Goal: Communication & Community: Answer question/provide support

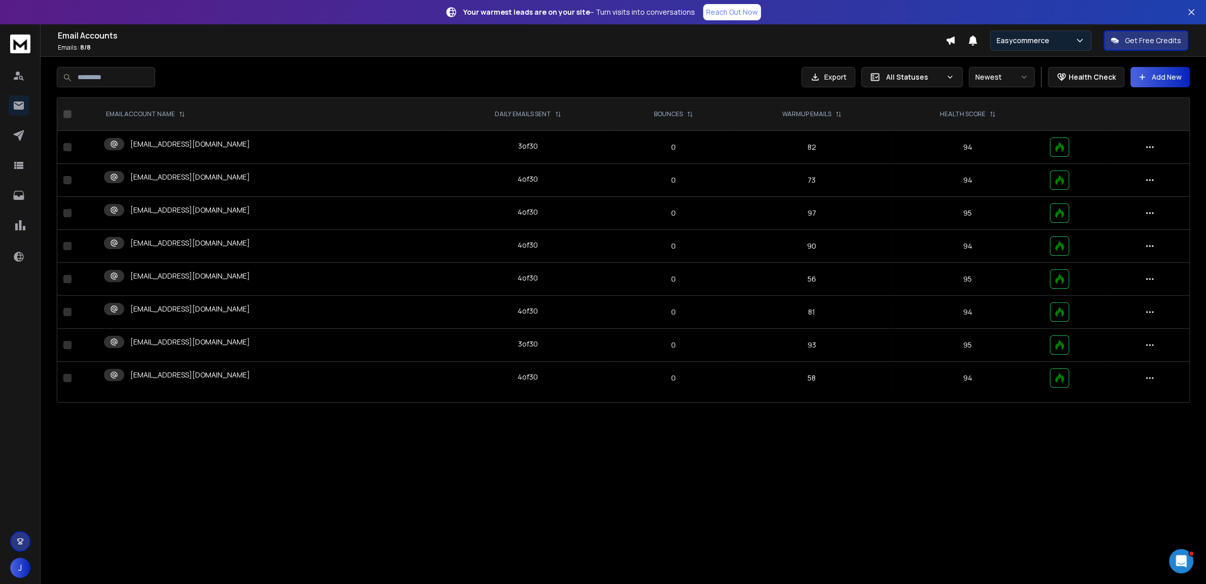
click at [1066, 39] on div "Easycommerce" at bounding box center [1041, 40] width 88 height 10
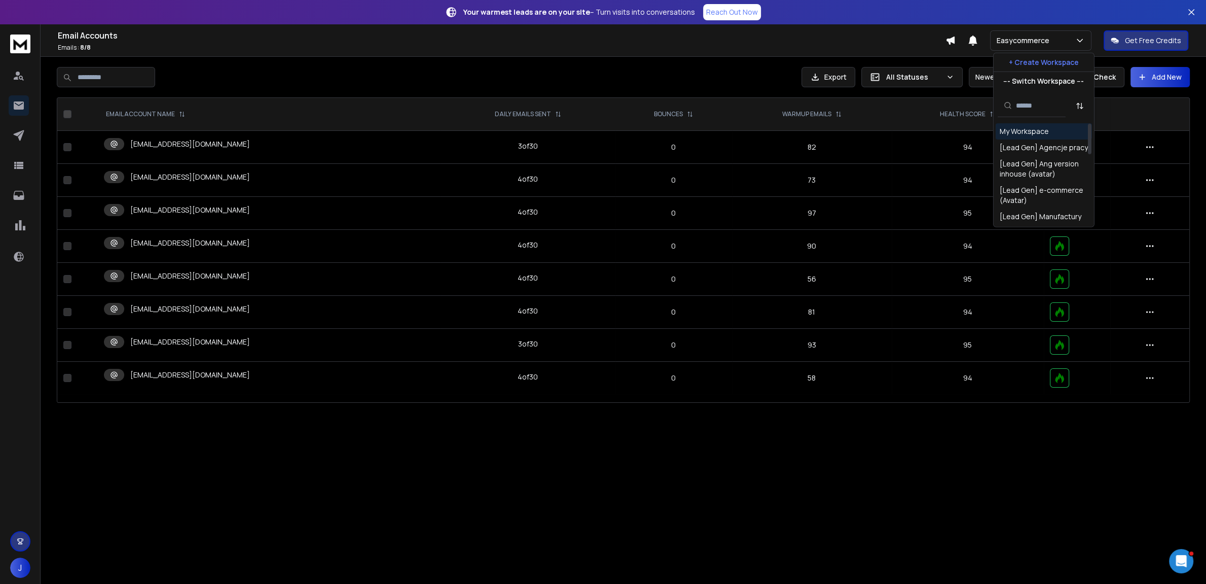
click at [1038, 109] on input "text" at bounding box center [1038, 105] width 44 height 22
type input "****"
click at [1050, 134] on div "Europ B2B" at bounding box center [1044, 131] width 96 height 16
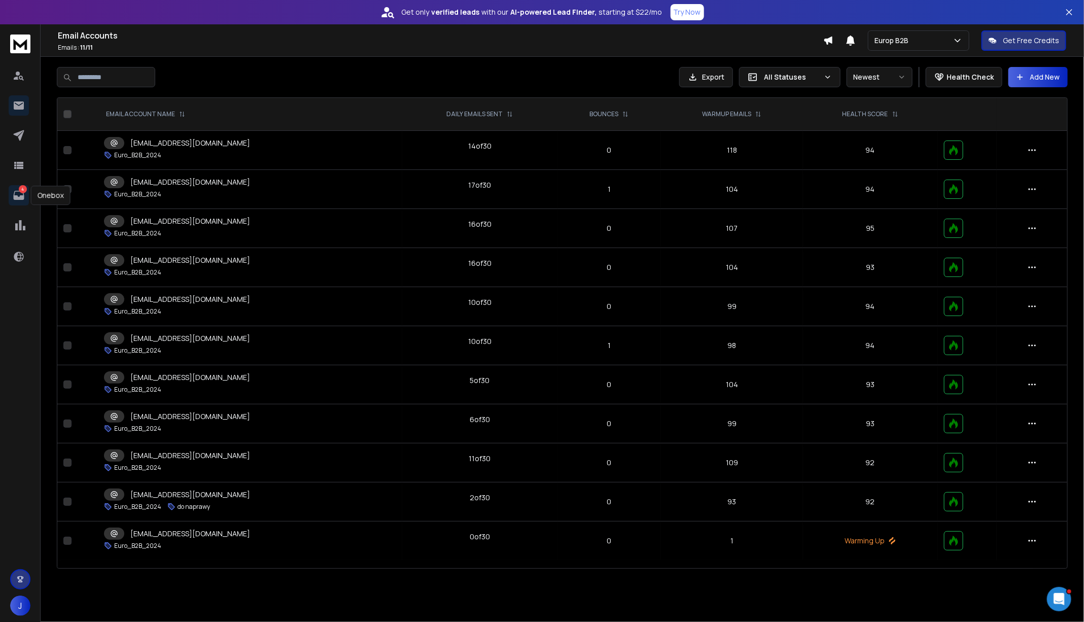
click at [27, 203] on link "4" at bounding box center [19, 195] width 20 height 20
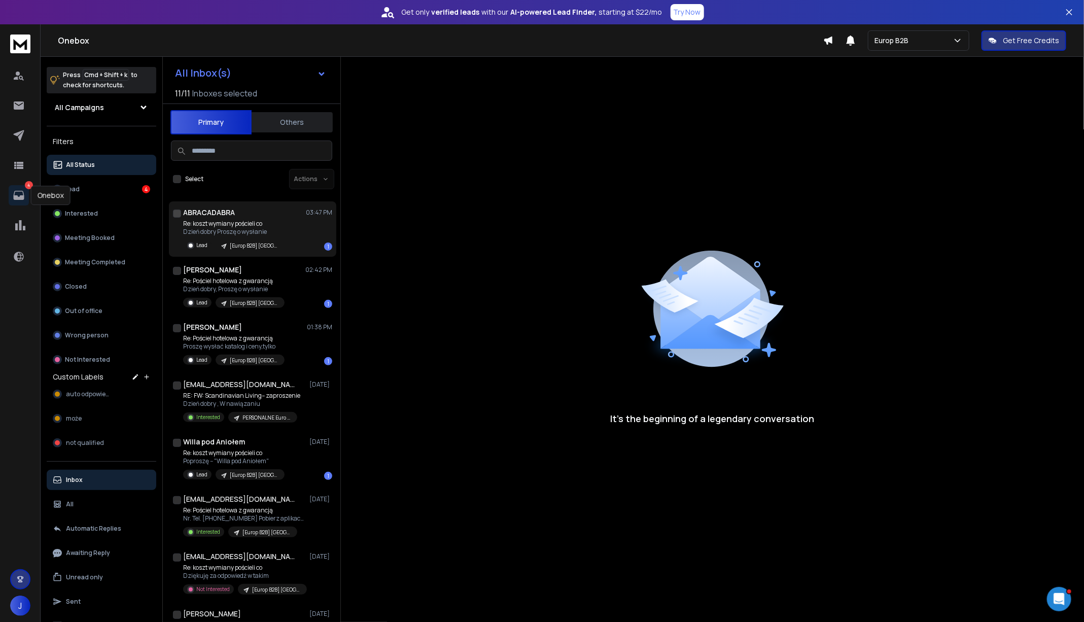
click at [291, 229] on div "Re: koszt wymiany pościeli co Dzień dobry Proszę o wysłanie Lead [Europ B2B] [G…" at bounding box center [257, 235] width 149 height 31
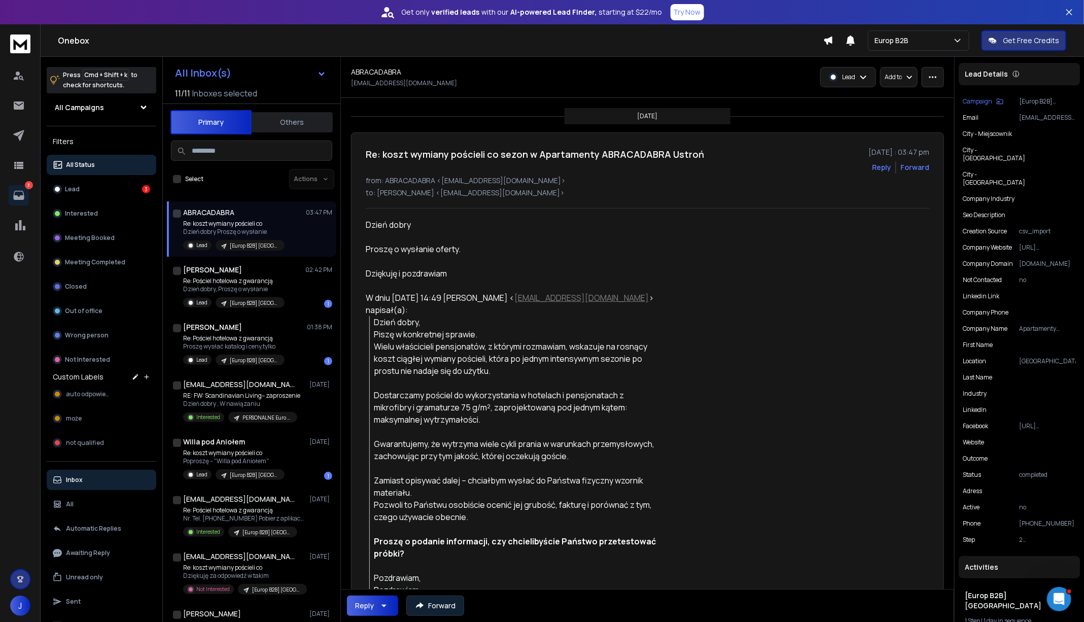
click at [429, 583] on button "Forward" at bounding box center [435, 605] width 58 height 20
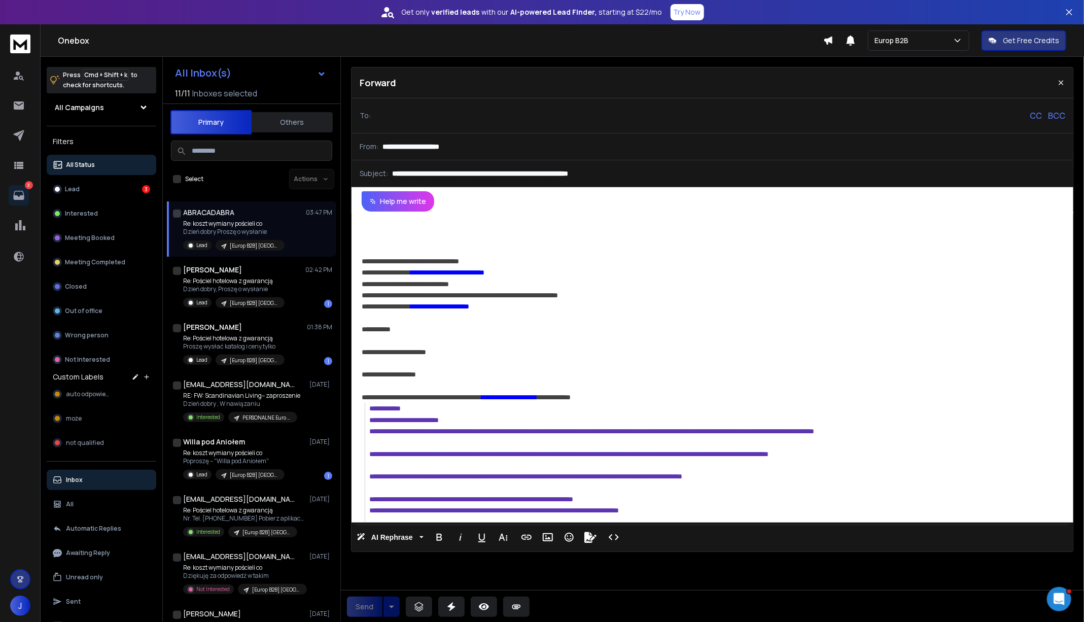
click at [454, 119] on div at bounding box center [700, 115] width 651 height 18
paste input "**********"
type input "**********"
click at [459, 218] on div "**********" at bounding box center [712, 366] width 722 height 311
click at [368, 583] on button "Send" at bounding box center [364, 606] width 35 height 20
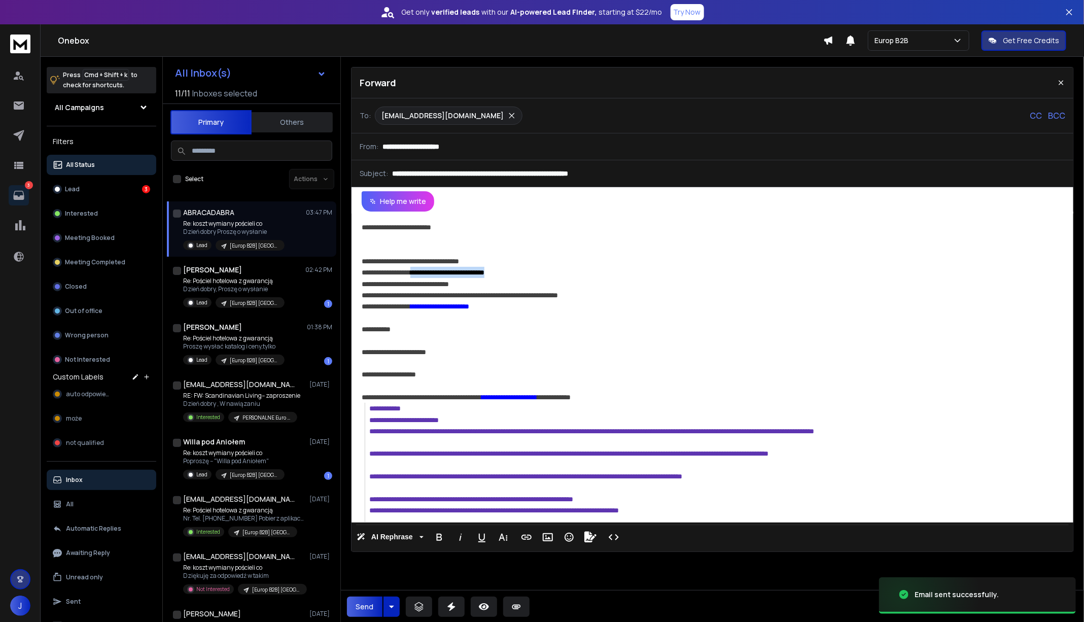
drag, startPoint x: 547, startPoint y: 272, endPoint x: 442, endPoint y: 275, distance: 105.0
click at [442, 275] on p "**********" at bounding box center [707, 272] width 690 height 11
copy p "**********"
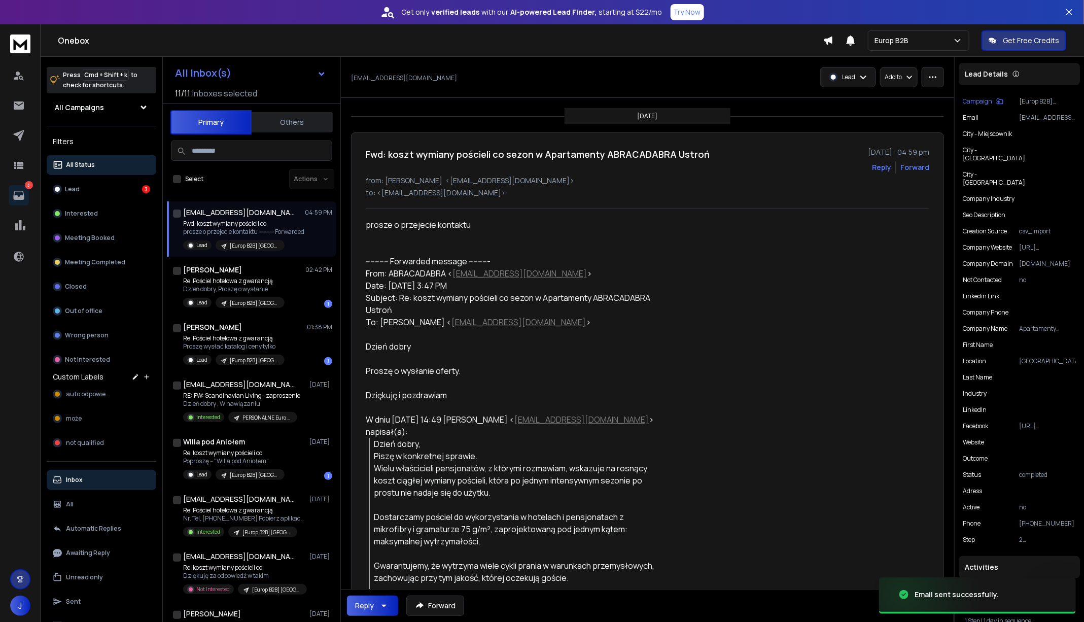
click at [843, 81] on div "Lead" at bounding box center [847, 76] width 55 height 19
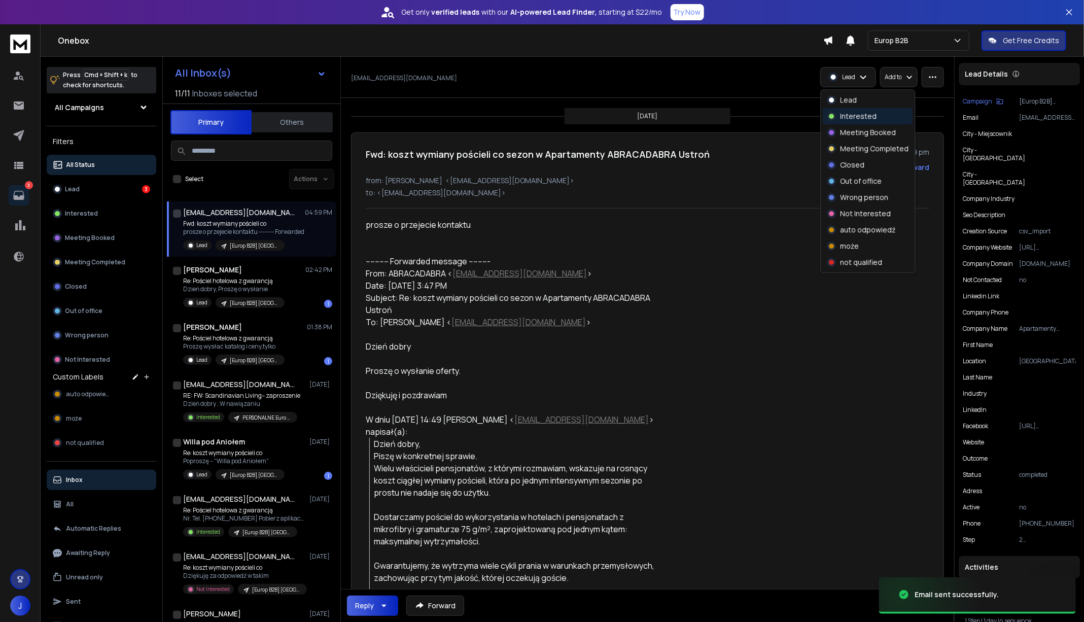
click at [859, 117] on p "Interested" at bounding box center [858, 116] width 37 height 10
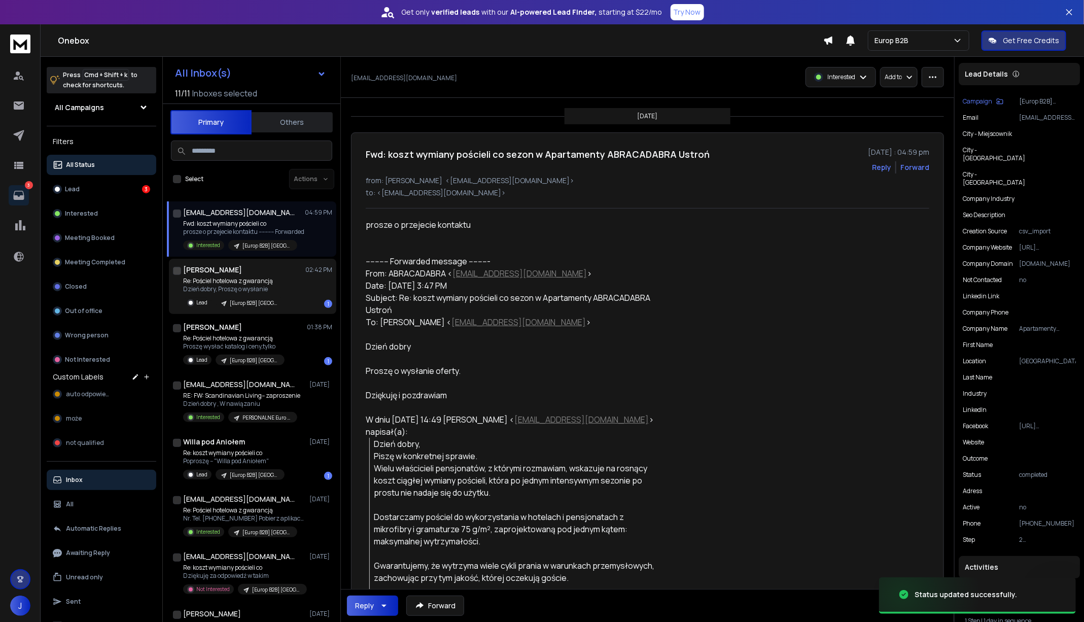
click at [272, 283] on p "Re: Pościel hotelowa z gwarancją" at bounding box center [233, 281] width 101 height 8
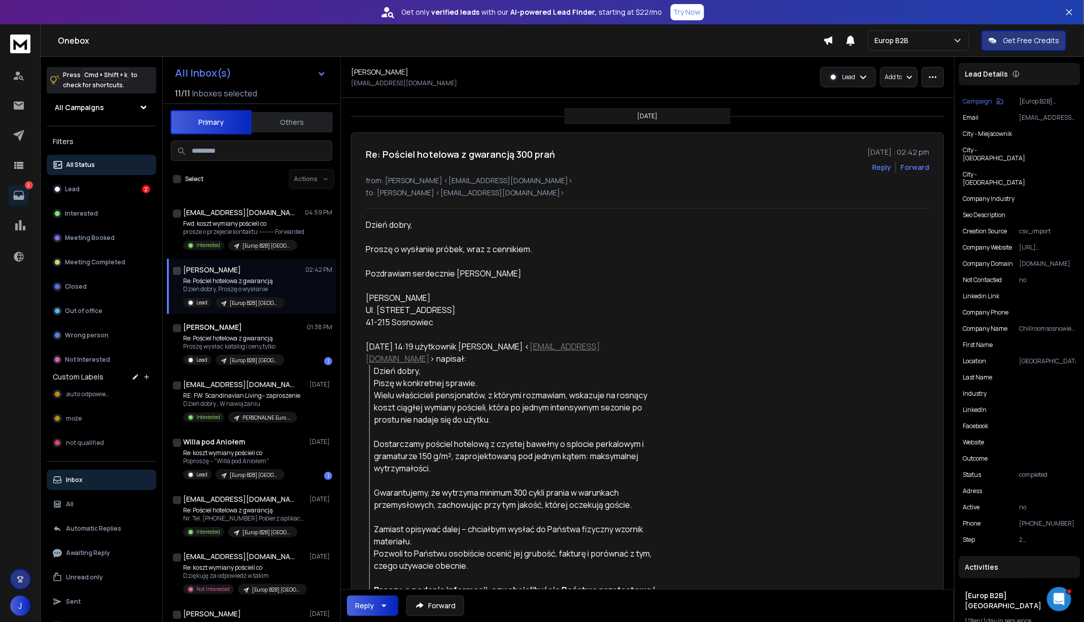
click at [886, 169] on button "Reply" at bounding box center [881, 167] width 19 height 10
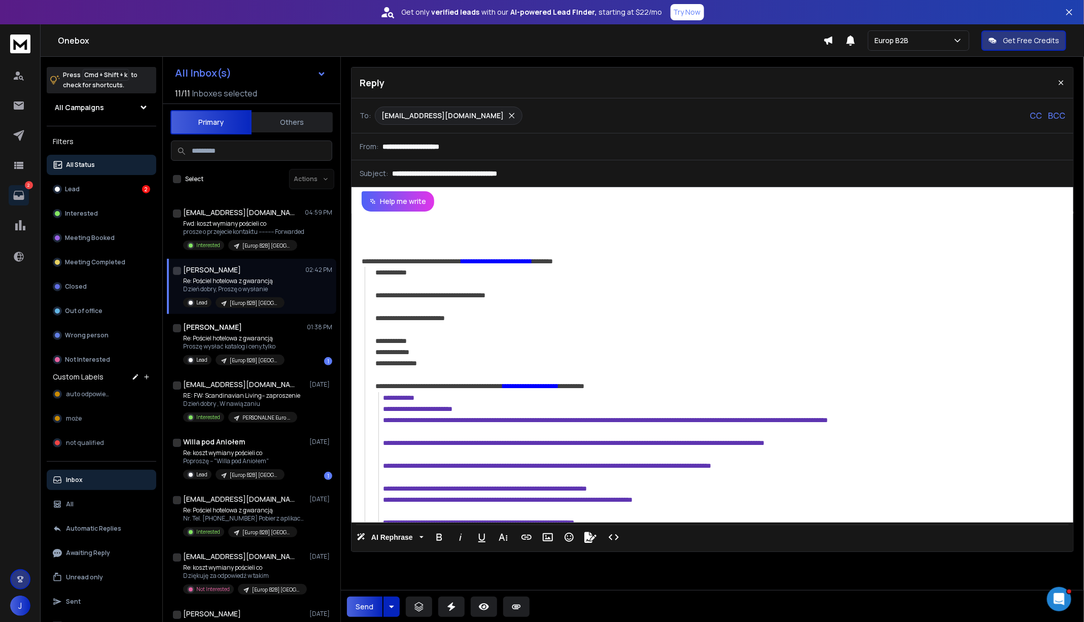
click at [571, 114] on input at bounding box center [561, 115] width 71 height 18
paste input "**********"
type input "**********"
click at [567, 226] on div at bounding box center [712, 227] width 701 height 11
click at [393, 583] on button at bounding box center [391, 606] width 16 height 20
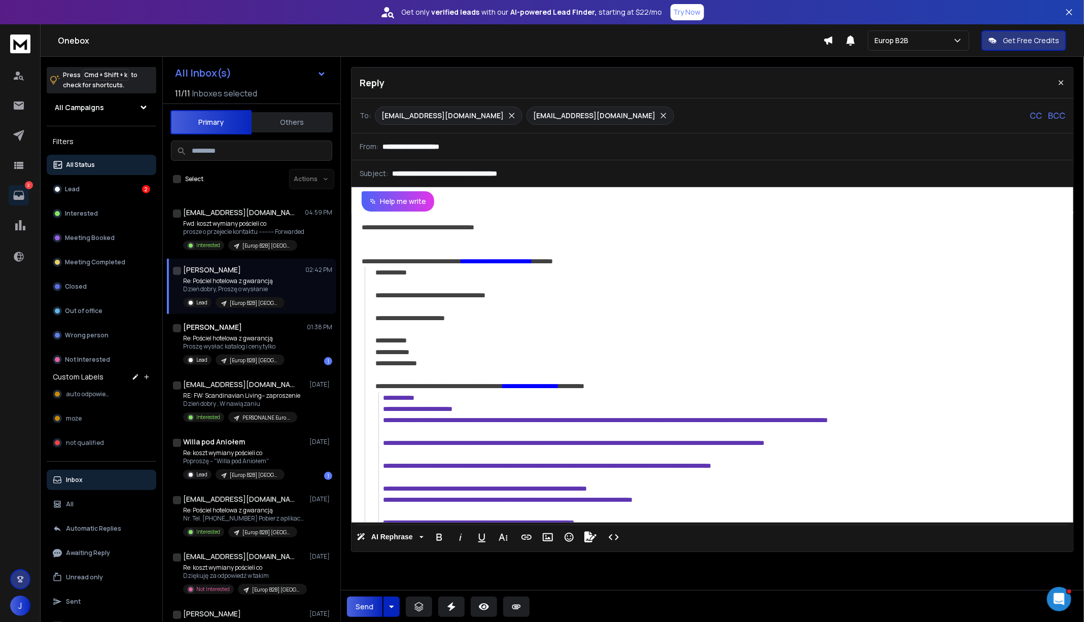
click at [395, 583] on icon "button" at bounding box center [391, 606] width 12 height 12
click at [384, 578] on p "Send Later" at bounding box center [382, 581] width 37 height 10
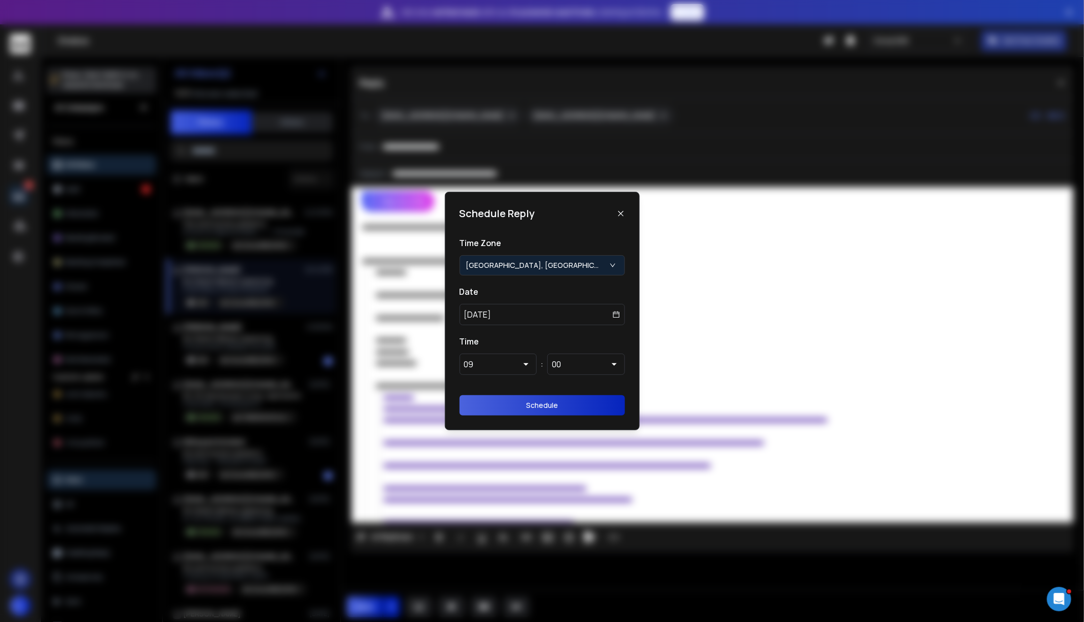
click at [534, 274] on div "[GEOGRAPHIC_DATA], [GEOGRAPHIC_DATA] (UTC-11:00)" at bounding box center [541, 265] width 165 height 20
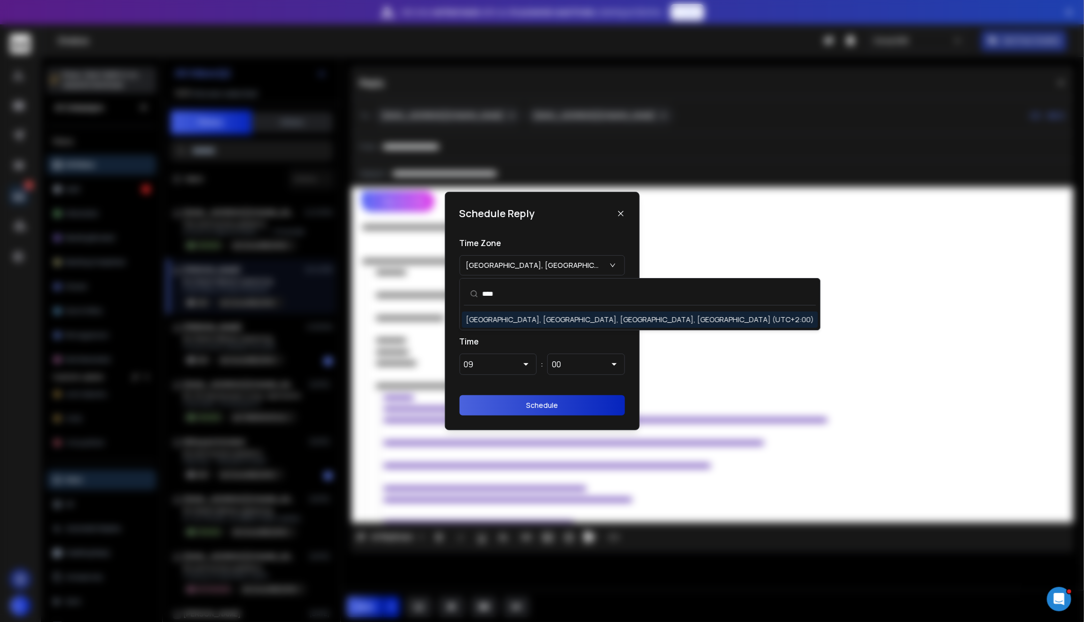
type input "****"
click at [541, 319] on div "[GEOGRAPHIC_DATA], [GEOGRAPHIC_DATA], [GEOGRAPHIC_DATA], [GEOGRAPHIC_DATA] (UTC…" at bounding box center [640, 319] width 348 height 10
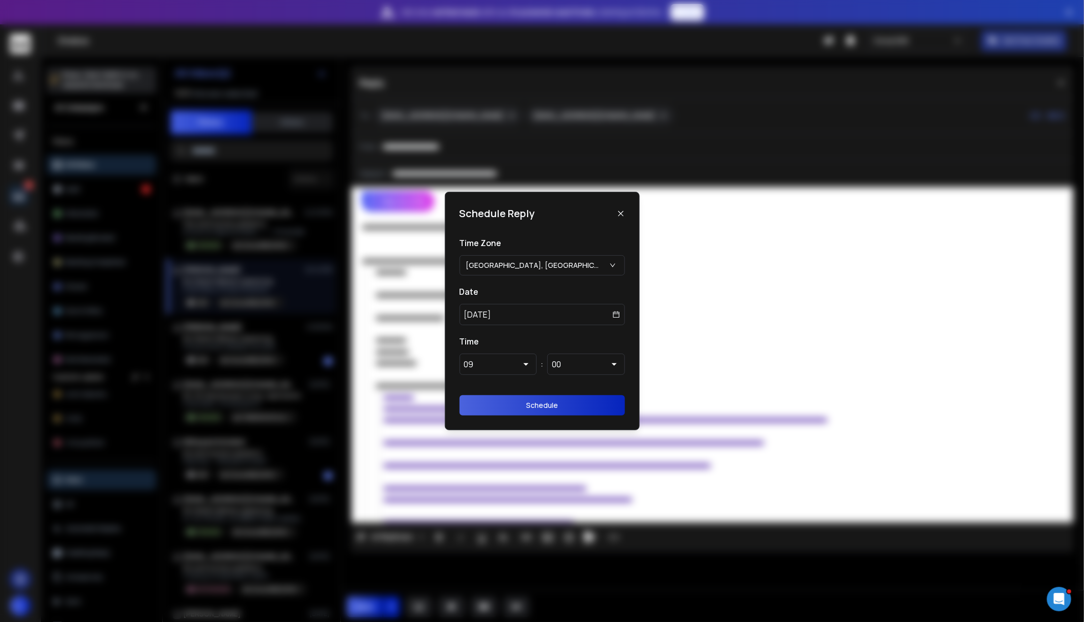
click at [567, 402] on div "Schedule" at bounding box center [541, 405] width 165 height 20
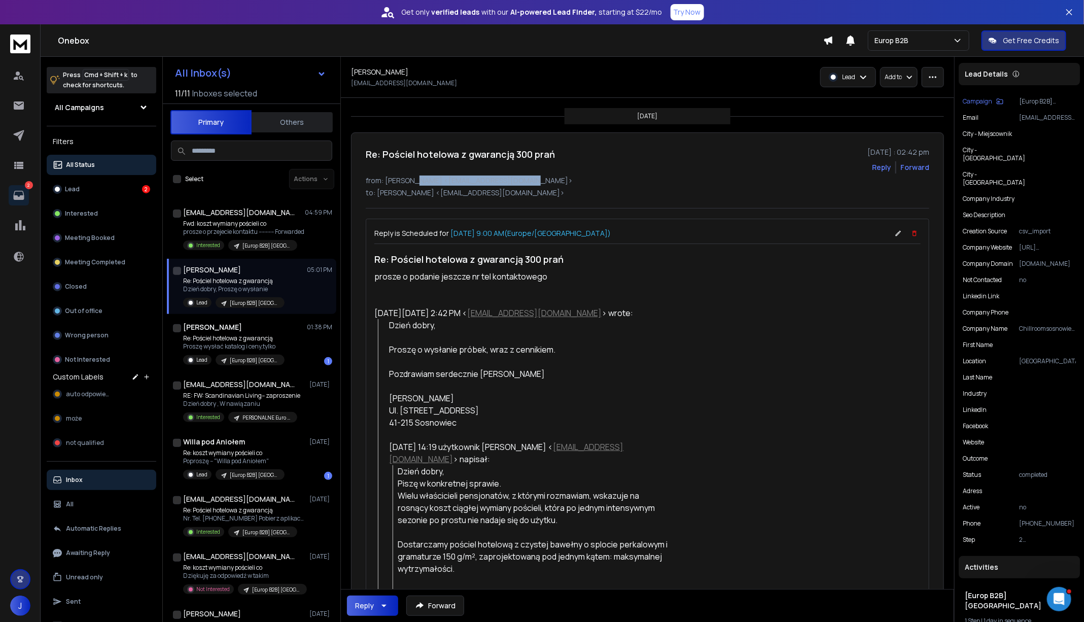
drag, startPoint x: 521, startPoint y: 182, endPoint x: 411, endPoint y: 181, distance: 110.0
click at [411, 181] on p "from: [PERSON_NAME] <[EMAIL_ADDRESS][DOMAIN_NAME]>" at bounding box center [647, 180] width 563 height 10
copy p "[EMAIL_ADDRESS][DOMAIN_NAME]>"
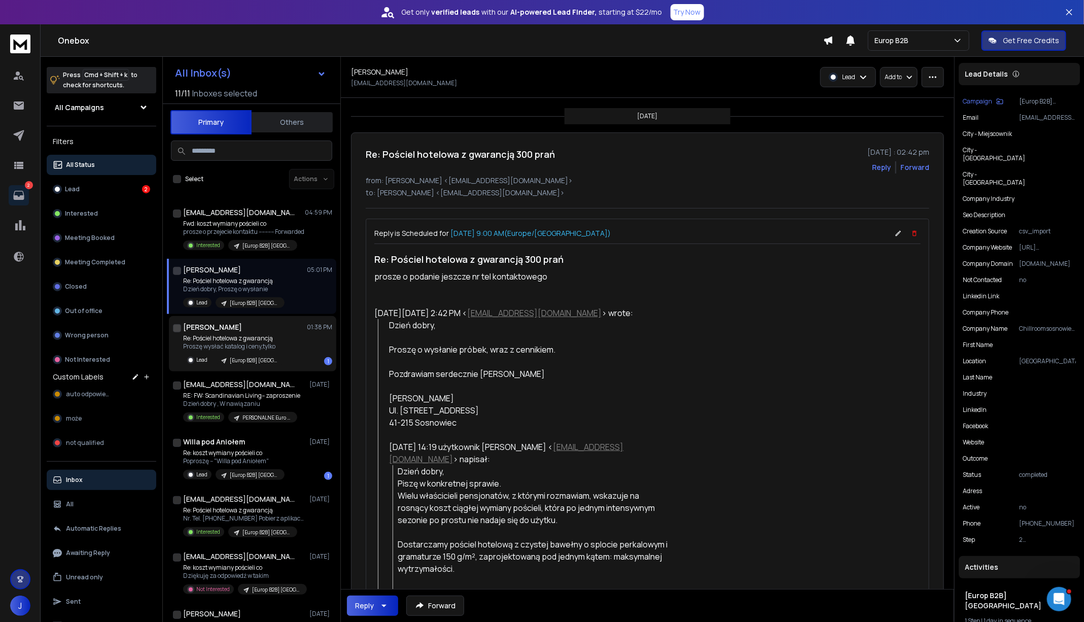
click at [297, 348] on div "Re: Pościel hotelowa z gwarancją Proszę wysłać katalog i ceny,tylko Lead [Europ…" at bounding box center [257, 349] width 149 height 31
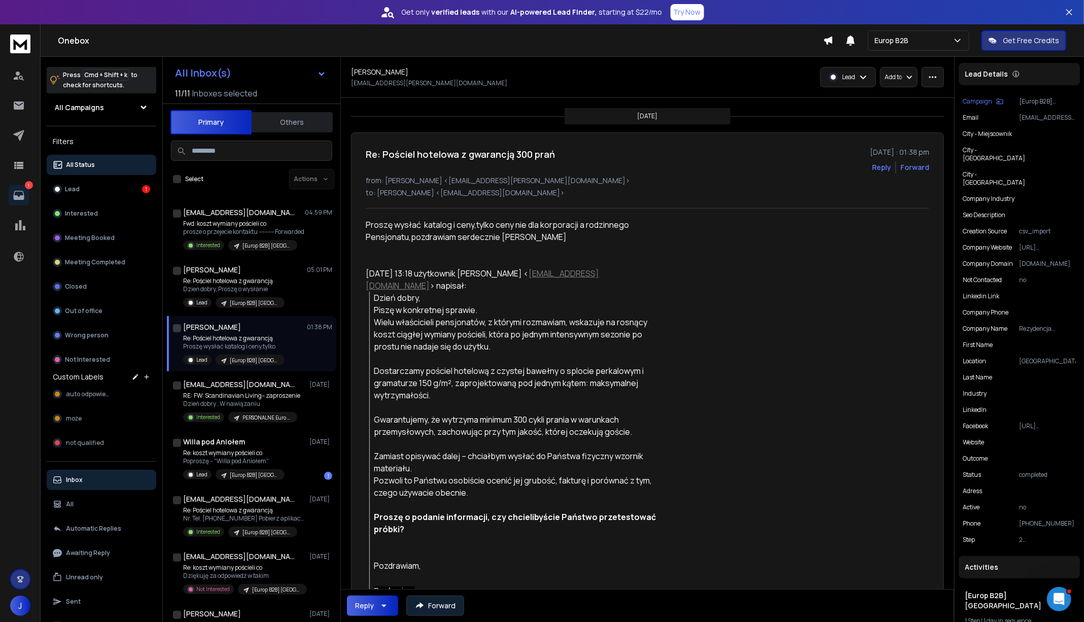
click at [446, 583] on button "Forward" at bounding box center [435, 605] width 58 height 20
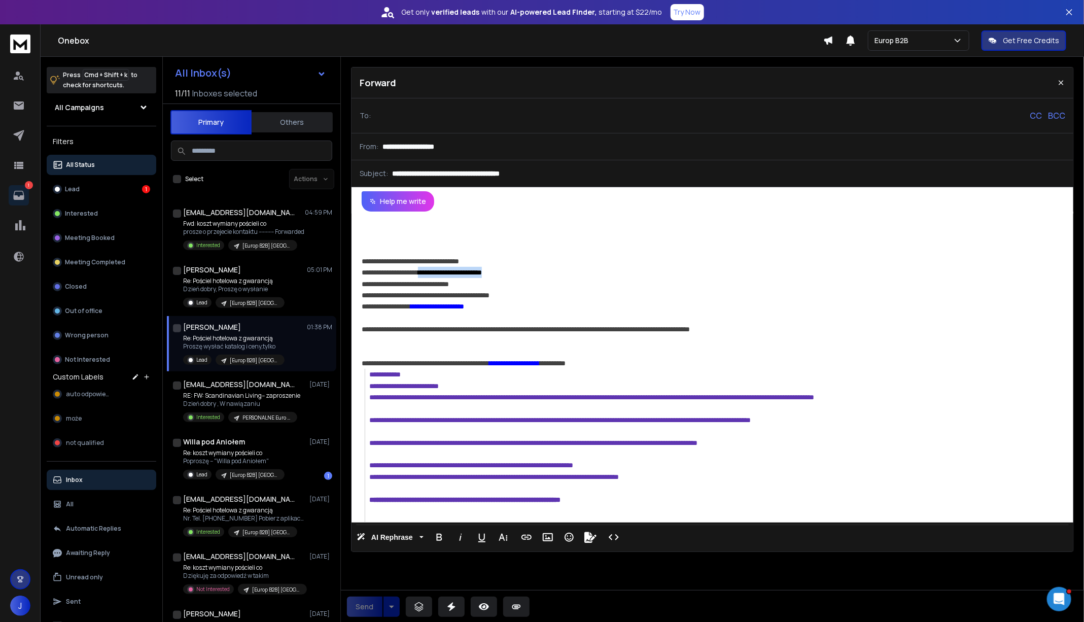
drag, startPoint x: 516, startPoint y: 269, endPoint x: 433, endPoint y: 274, distance: 83.3
click at [433, 274] on p "**********" at bounding box center [707, 272] width 690 height 11
copy p "**********"
click at [461, 120] on div at bounding box center [700, 115] width 651 height 18
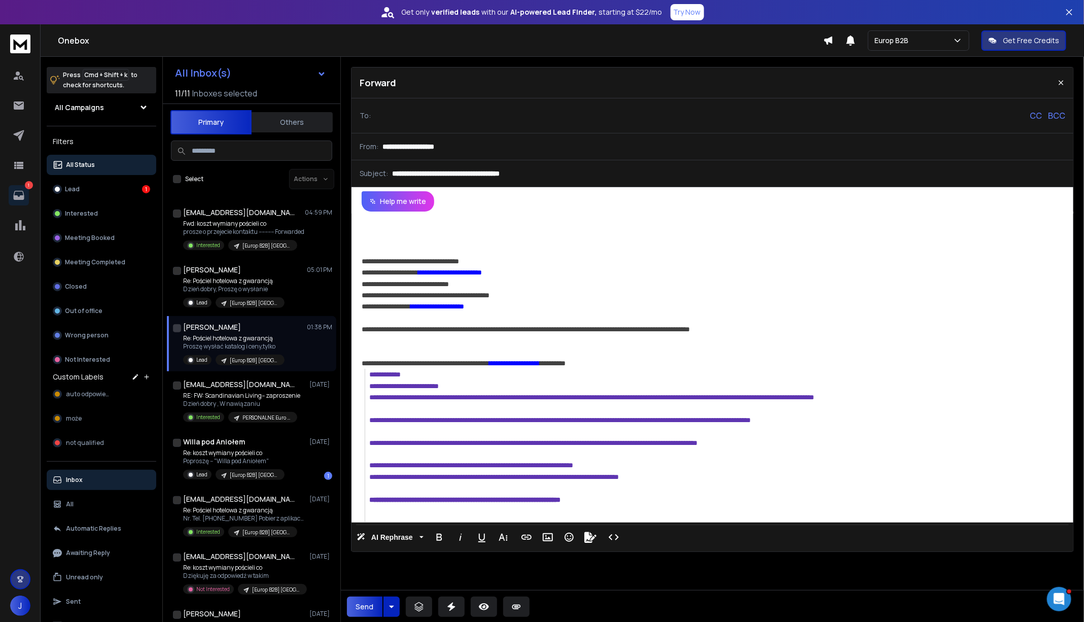
drag, startPoint x: 491, startPoint y: 122, endPoint x: 514, endPoint y: 121, distance: 22.8
click at [491, 122] on div at bounding box center [700, 115] width 651 height 18
click at [542, 121] on div at bounding box center [700, 115] width 651 height 18
click at [544, 121] on div at bounding box center [700, 115] width 651 height 18
click at [553, 116] on div at bounding box center [700, 115] width 651 height 18
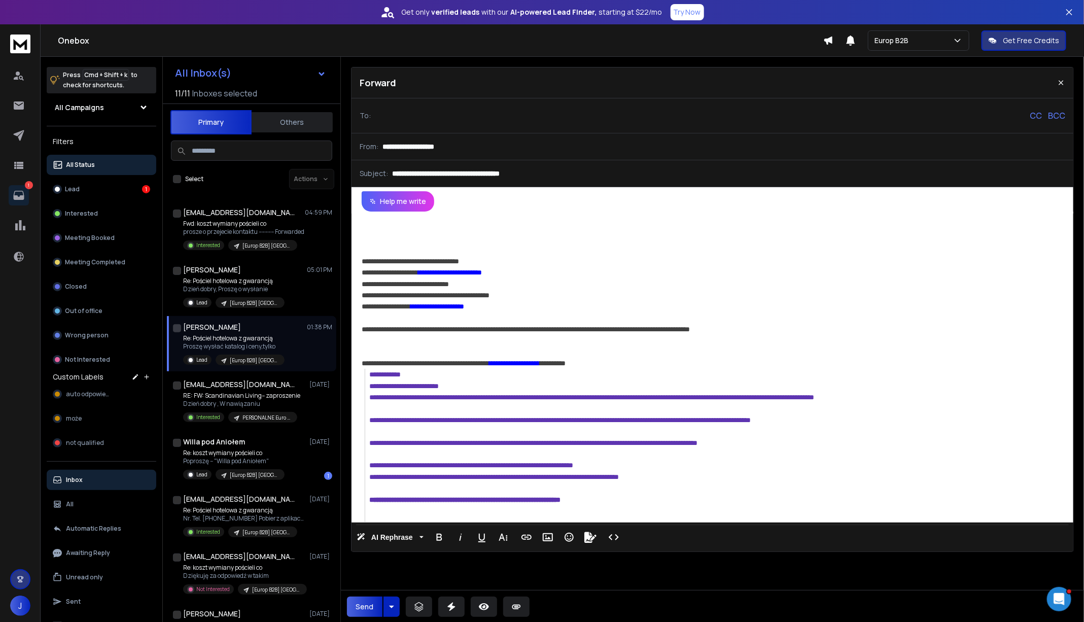
click at [386, 120] on input at bounding box center [410, 115] width 71 height 18
paste input "**********"
type input "**********"
click at [497, 231] on div at bounding box center [712, 227] width 701 height 11
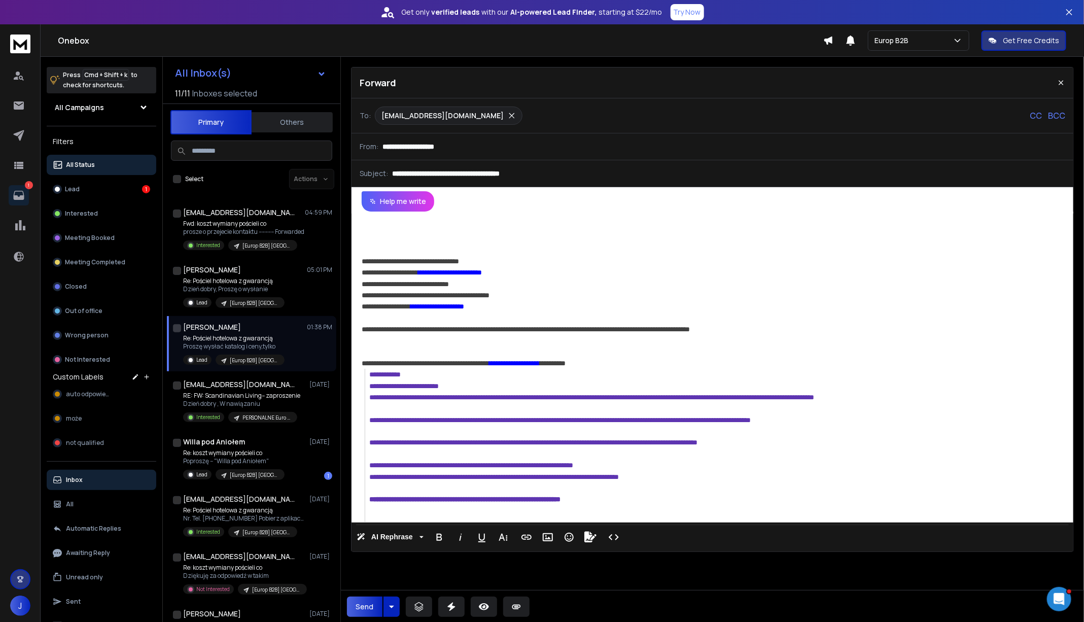
scroll to position [0, 0]
click at [359, 583] on button "Send" at bounding box center [364, 606] width 35 height 20
click at [399, 222] on div "**********" at bounding box center [707, 227] width 690 height 11
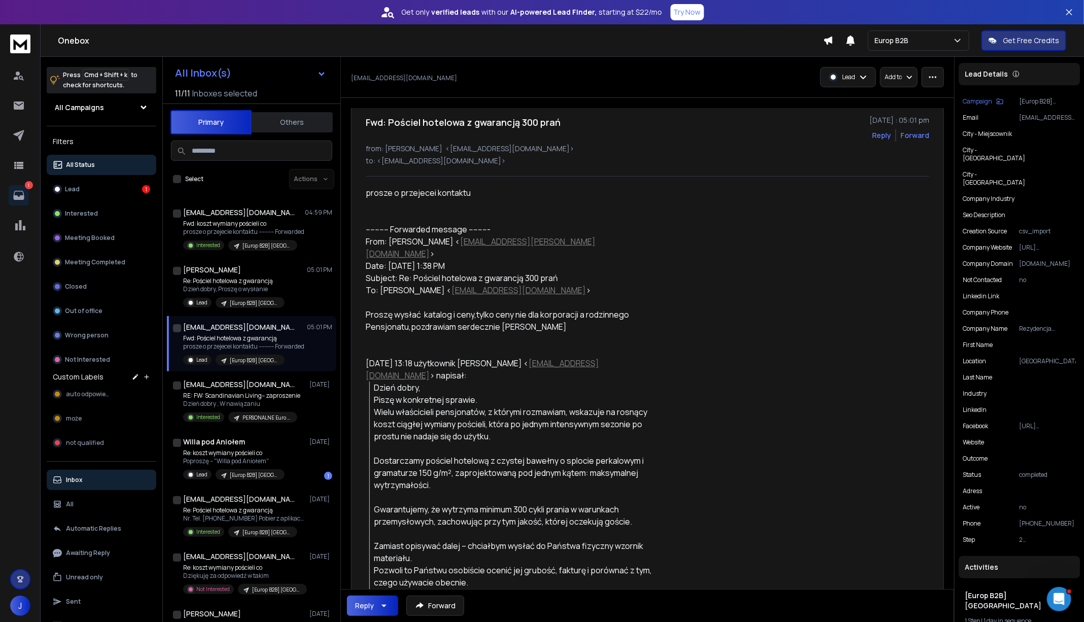
scroll to position [49, 0]
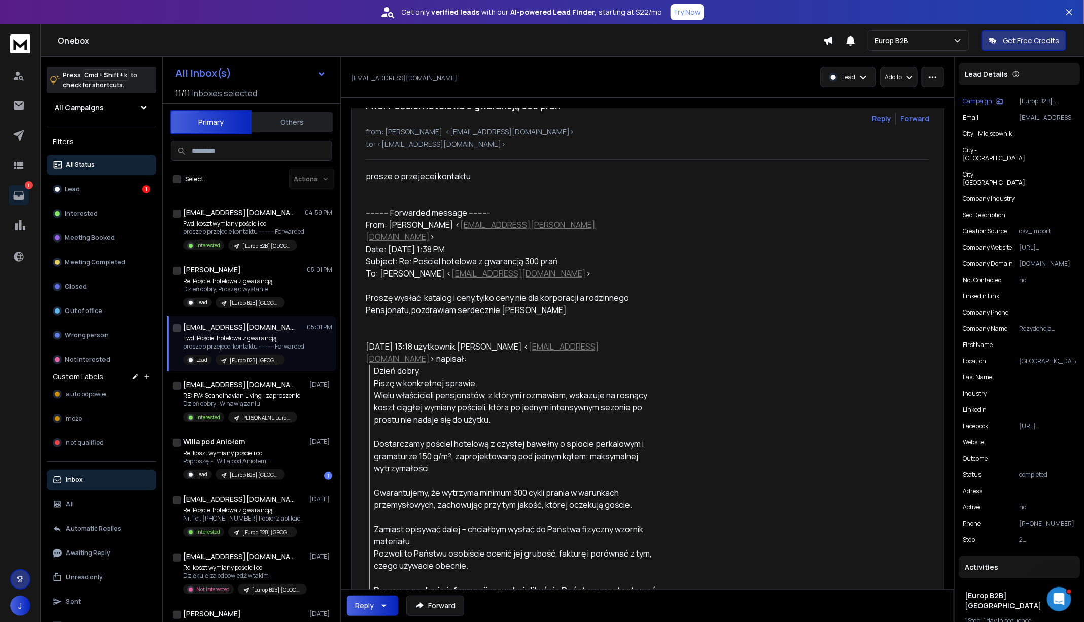
click at [854, 79] on p "Lead" at bounding box center [848, 77] width 13 height 8
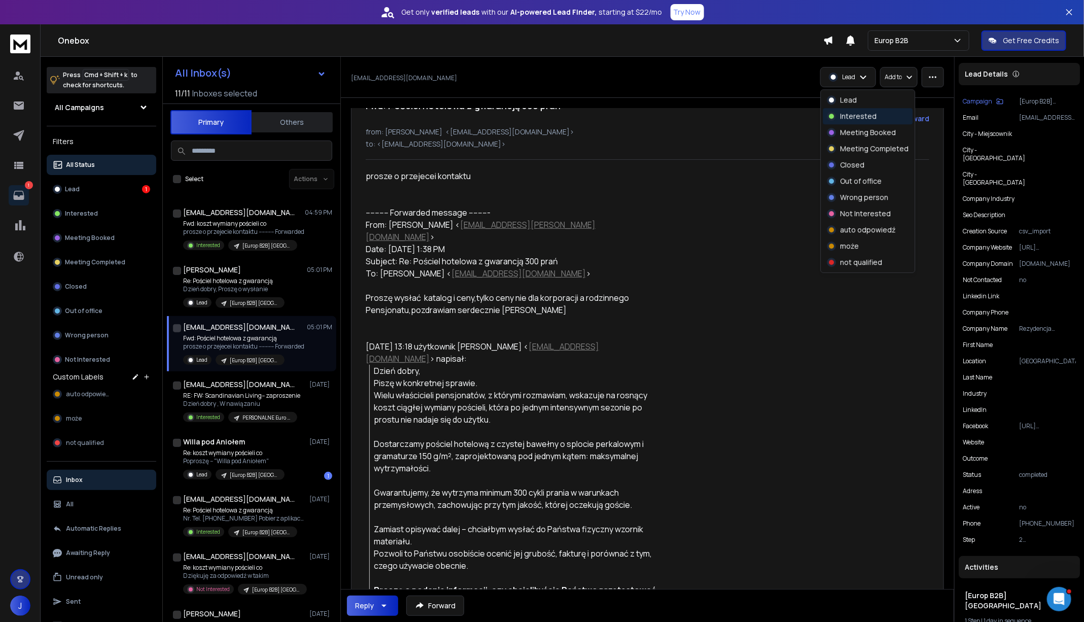
click at [860, 119] on p "Interested" at bounding box center [858, 116] width 37 height 10
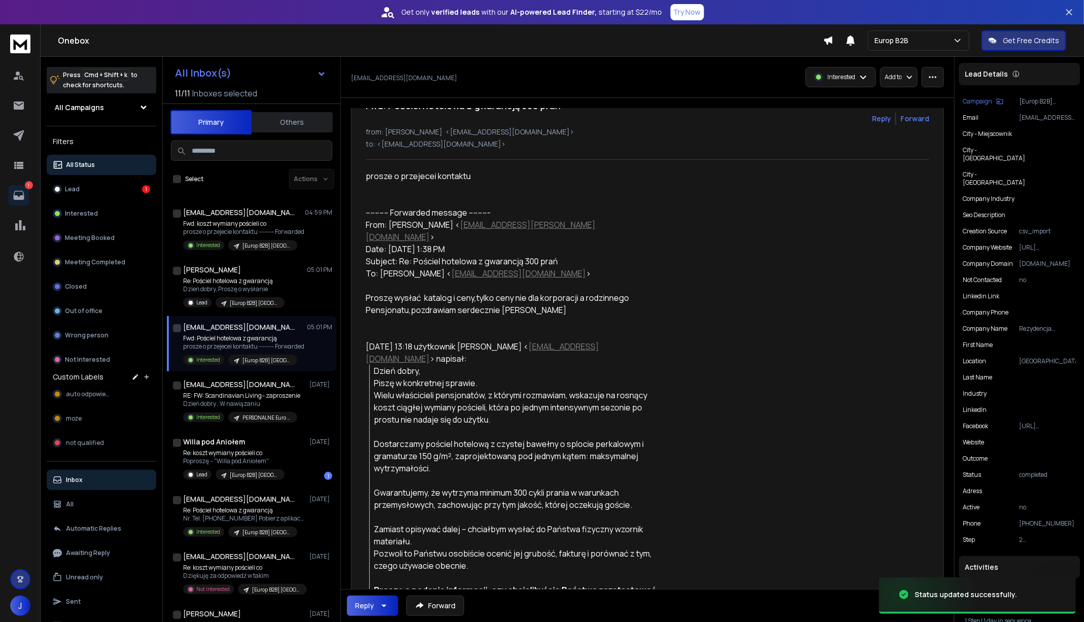
scroll to position [44, 0]
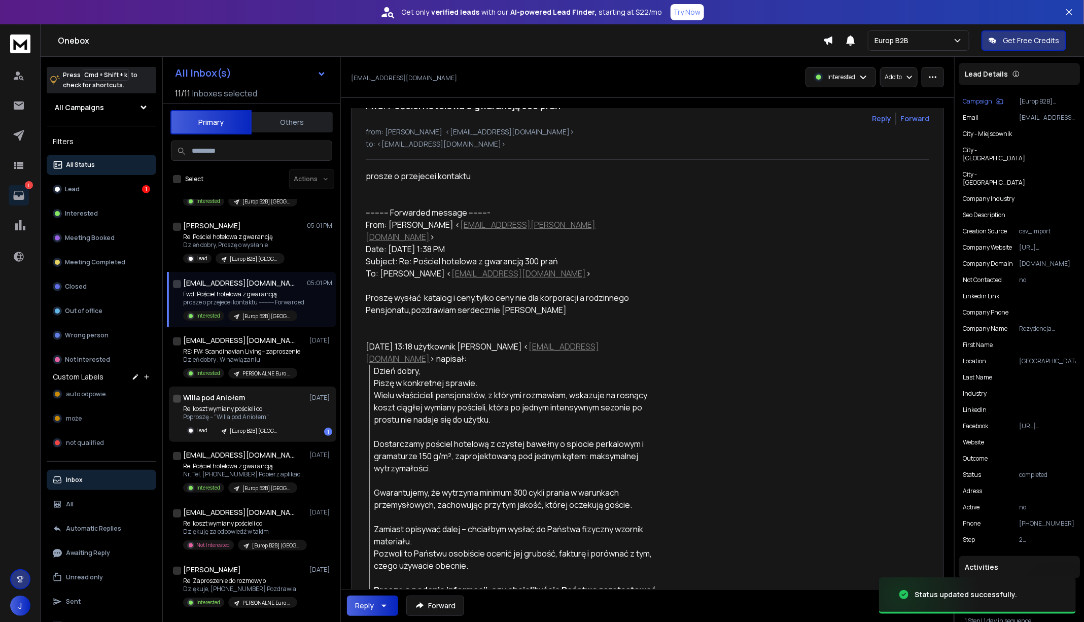
click at [276, 410] on p "Re: koszt wymiany pościeli co" at bounding box center [233, 409] width 101 height 8
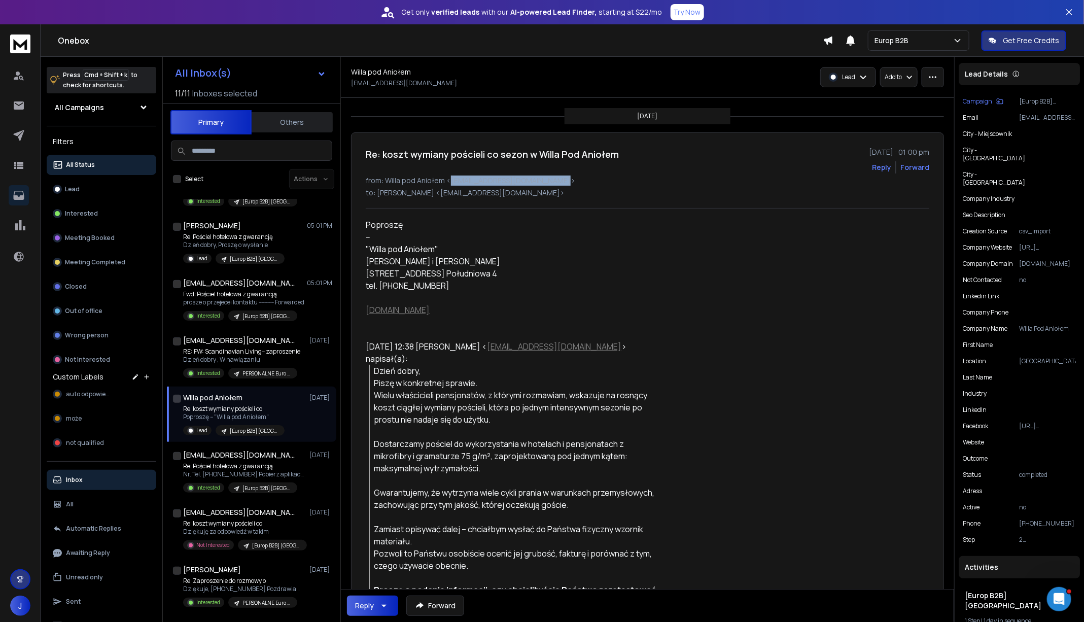
drag, startPoint x: 554, startPoint y: 179, endPoint x: 448, endPoint y: 184, distance: 106.6
click at [448, 184] on p "from: Willa pod Aniołem <[EMAIL_ADDRESS][DOMAIN_NAME]>" at bounding box center [647, 180] width 563 height 10
copy p "[EMAIL_ADDRESS][DOMAIN_NAME]"
click at [823, 209] on div "Re: koszt wymiany pościeli co sezon w Willa Pod Aniołem [DATE] : 01:00 pm Reply…" at bounding box center [647, 442] width 563 height 591
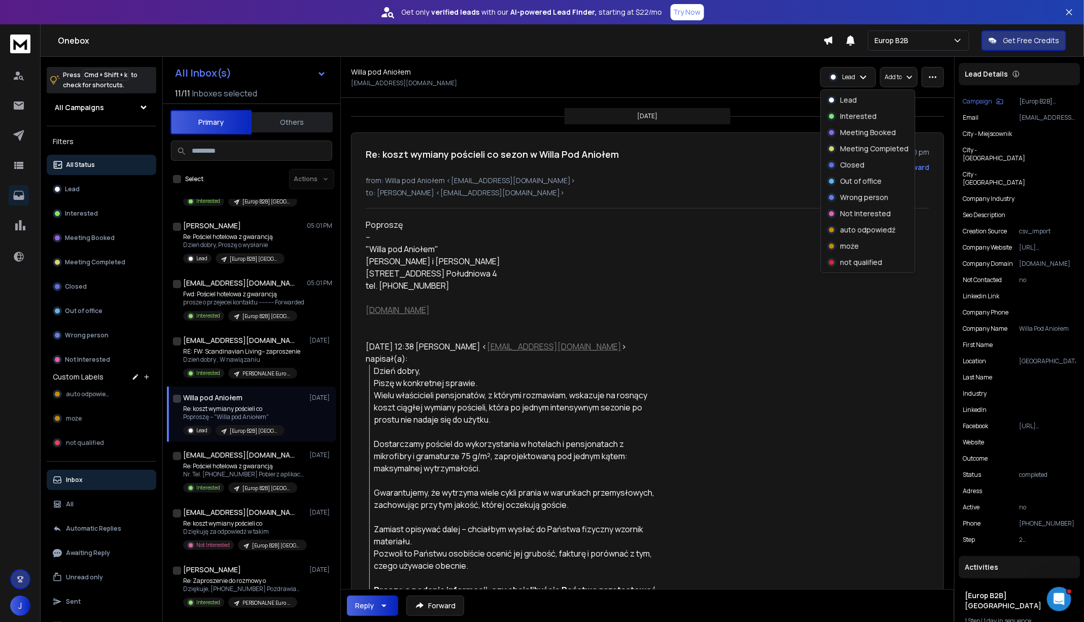
click at [871, 82] on div "Lead" at bounding box center [847, 76] width 55 height 19
click at [862, 113] on p "Interested" at bounding box center [858, 116] width 37 height 10
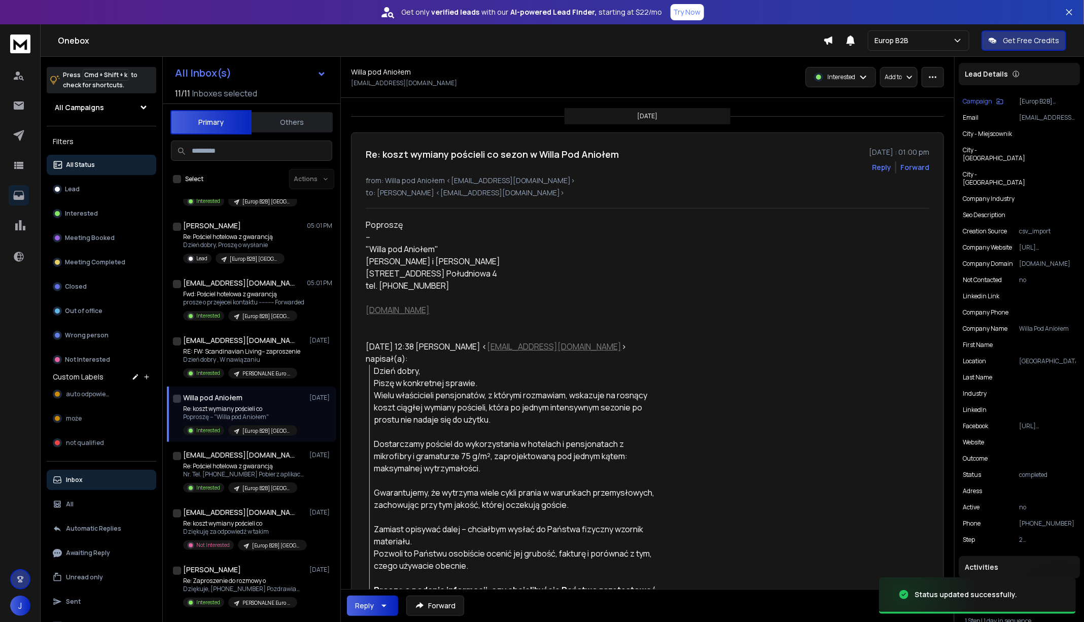
click at [537, 278] on div "[STREET_ADDRESS] Południowa 4" at bounding box center [514, 273] width 296 height 12
click at [459, 282] on div "tel. [PHONE_NUMBER]" at bounding box center [514, 285] width 296 height 12
click at [429, 288] on div "tel. [PHONE_NUMBER]" at bounding box center [514, 285] width 296 height 12
click at [429, 284] on div "tel. [PHONE_NUMBER]" at bounding box center [514, 285] width 296 height 12
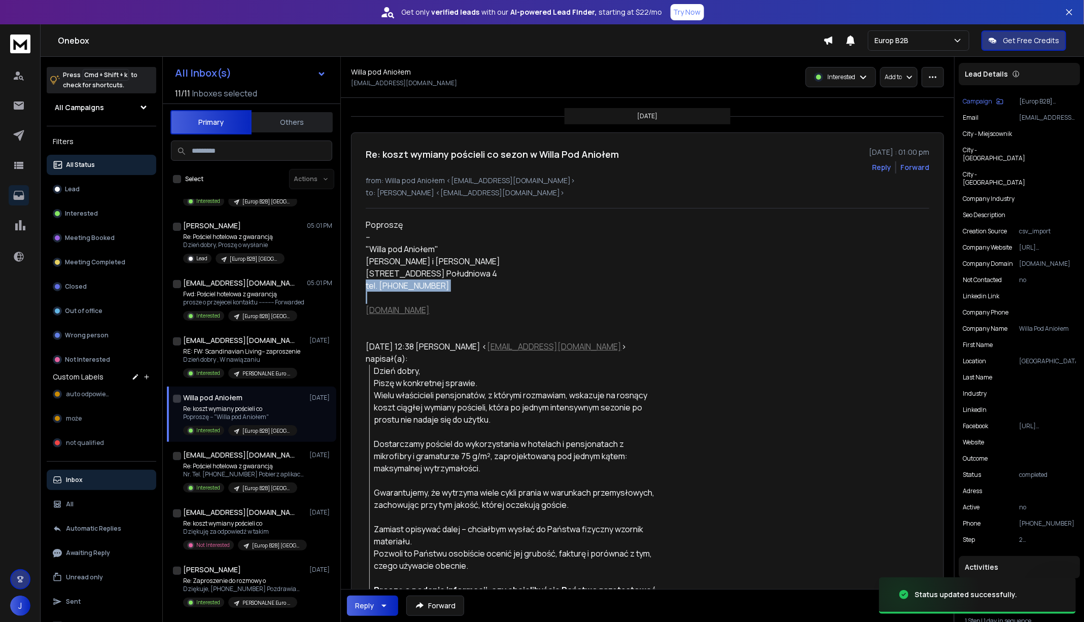
click at [429, 284] on div "tel. [PHONE_NUMBER]" at bounding box center [514, 285] width 296 height 12
click at [458, 283] on div "tel. [PHONE_NUMBER]" at bounding box center [514, 285] width 296 height 12
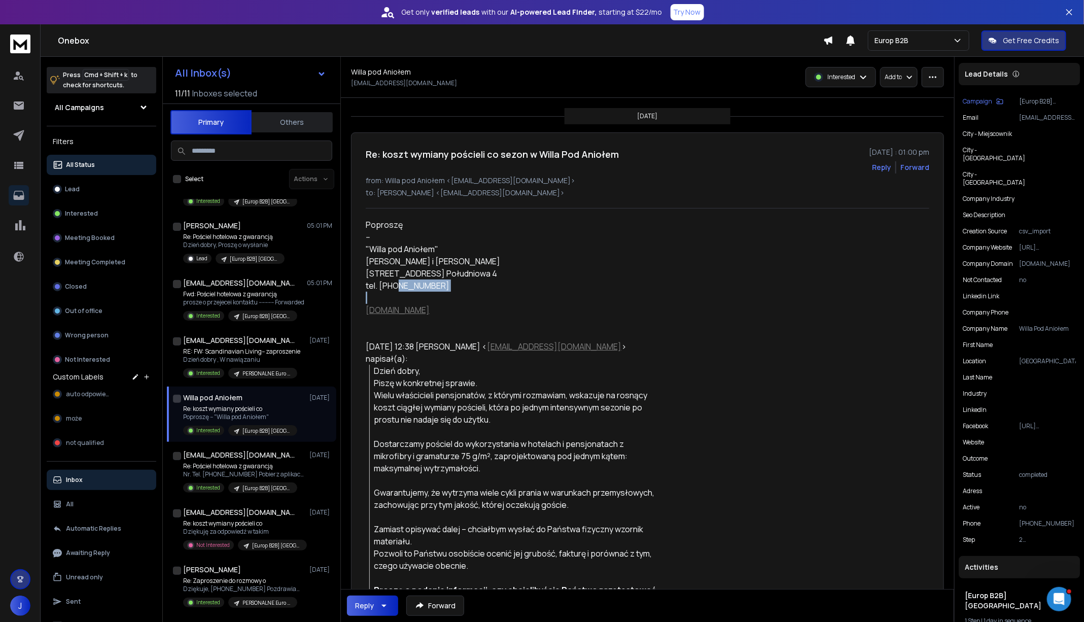
drag, startPoint x: 459, startPoint y: 283, endPoint x: 402, endPoint y: 288, distance: 56.9
click at [402, 288] on div "tel. [PHONE_NUMBER]" at bounding box center [514, 285] width 296 height 12
click at [880, 172] on div "Reply Forward" at bounding box center [899, 167] width 60 height 12
click at [881, 170] on button "Reply" at bounding box center [881, 167] width 19 height 10
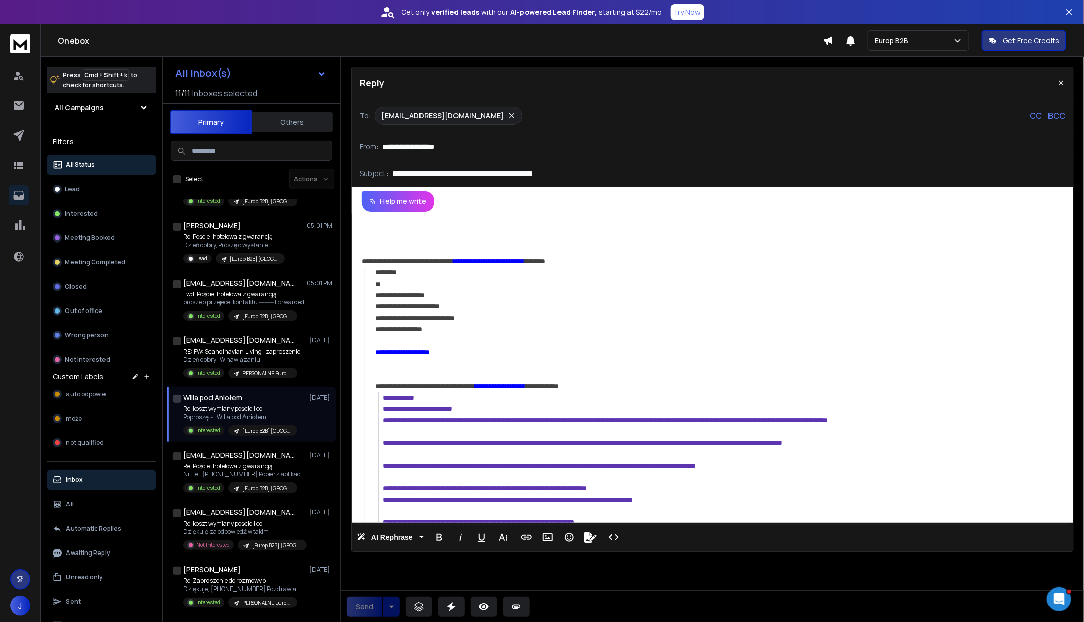
click at [508, 116] on icon at bounding box center [512, 116] width 8 height 8
click at [498, 116] on div at bounding box center [700, 115] width 651 height 18
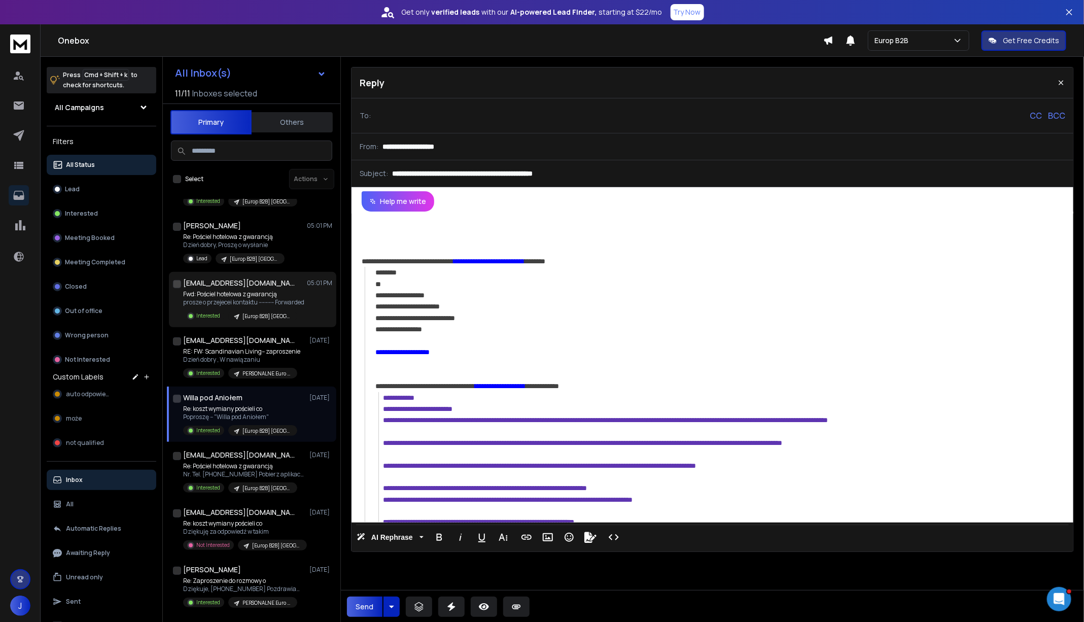
click at [281, 290] on p "Fwd: Pościel hotelowa z gwarancją" at bounding box center [243, 294] width 121 height 8
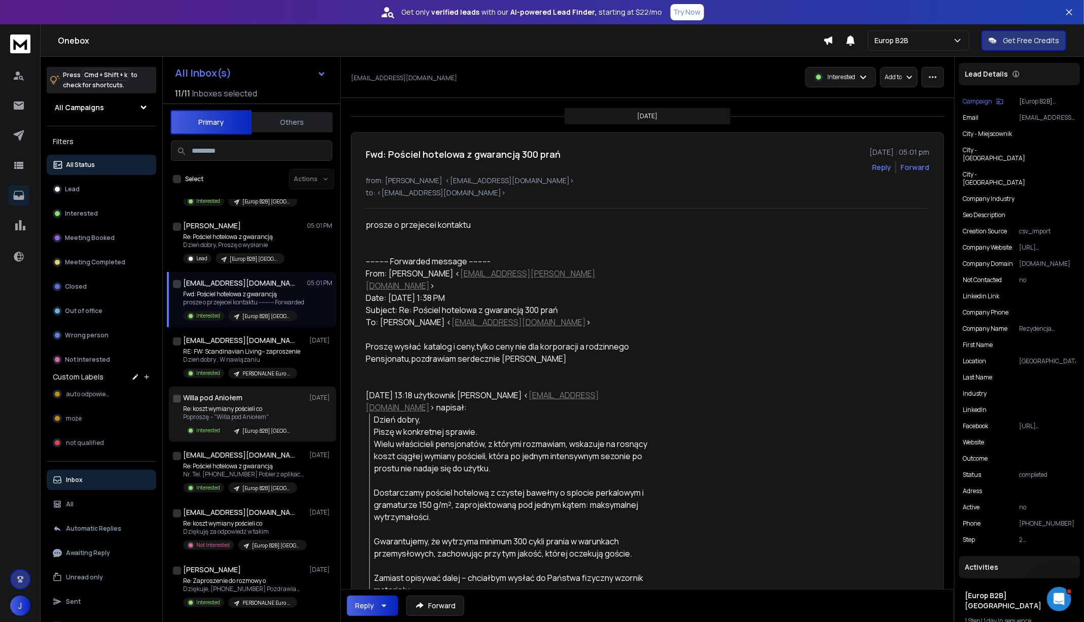
click at [276, 407] on p "Re: koszt wymiany pościeli co" at bounding box center [240, 409] width 114 height 8
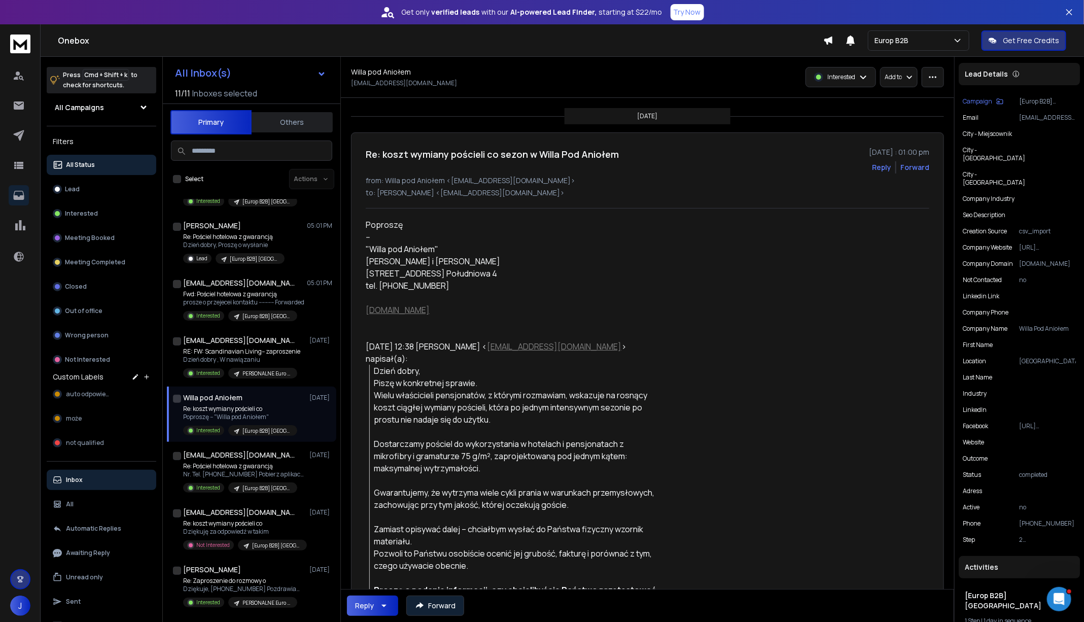
click at [445, 583] on button "Forward" at bounding box center [435, 605] width 58 height 20
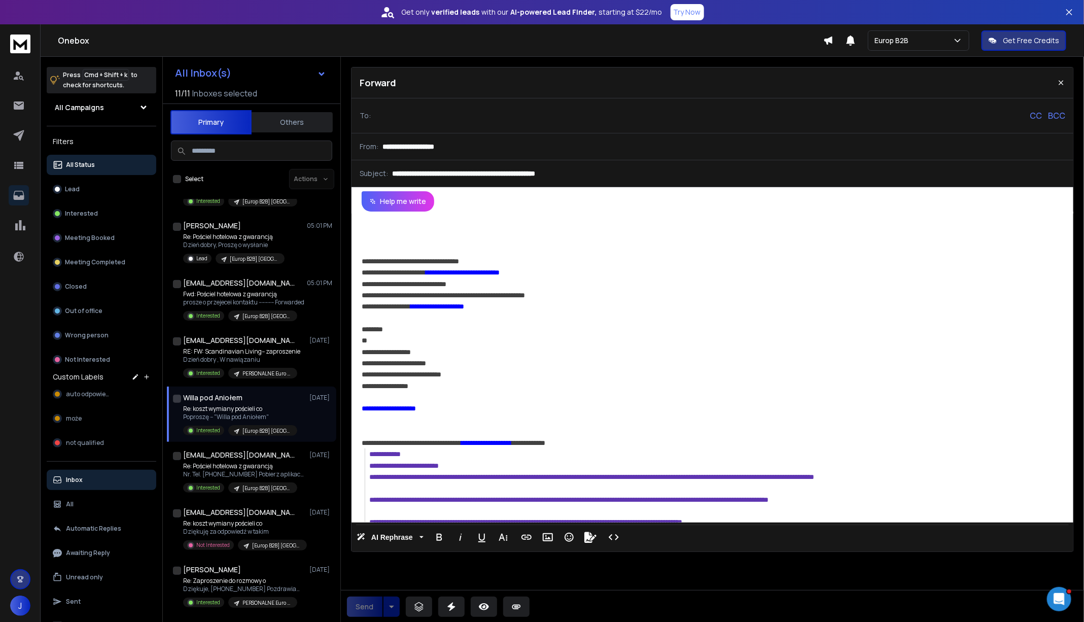
click at [414, 117] on input at bounding box center [410, 115] width 71 height 18
paste input "**********"
type input "**********"
click at [471, 223] on div at bounding box center [712, 227] width 701 height 11
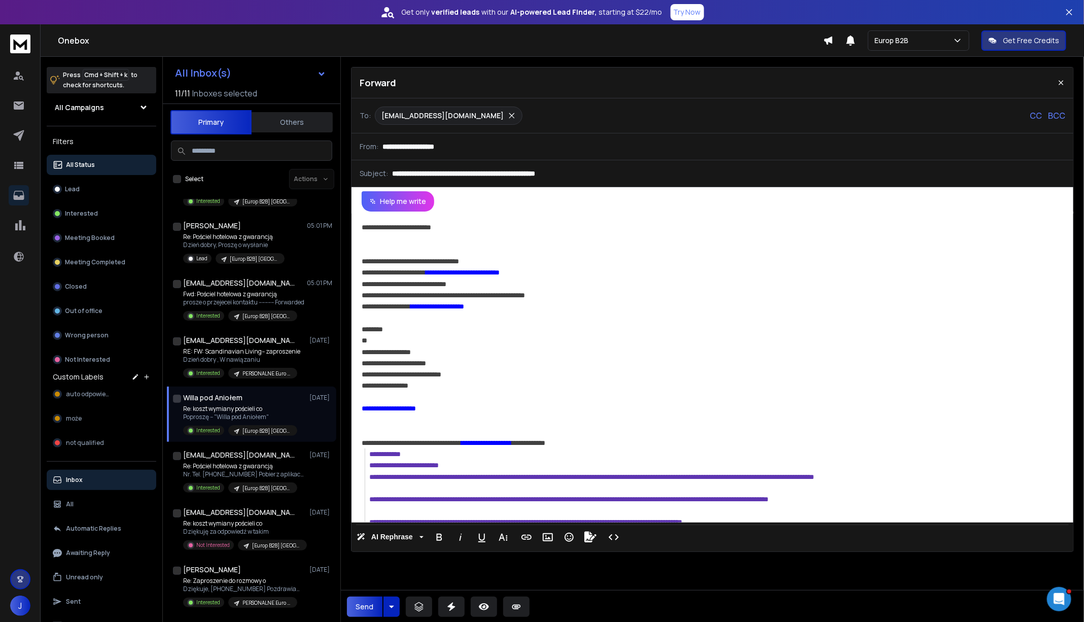
click at [391, 583] on icon "button" at bounding box center [391, 606] width 12 height 12
click at [398, 583] on p "Send Later" at bounding box center [382, 581] width 41 height 14
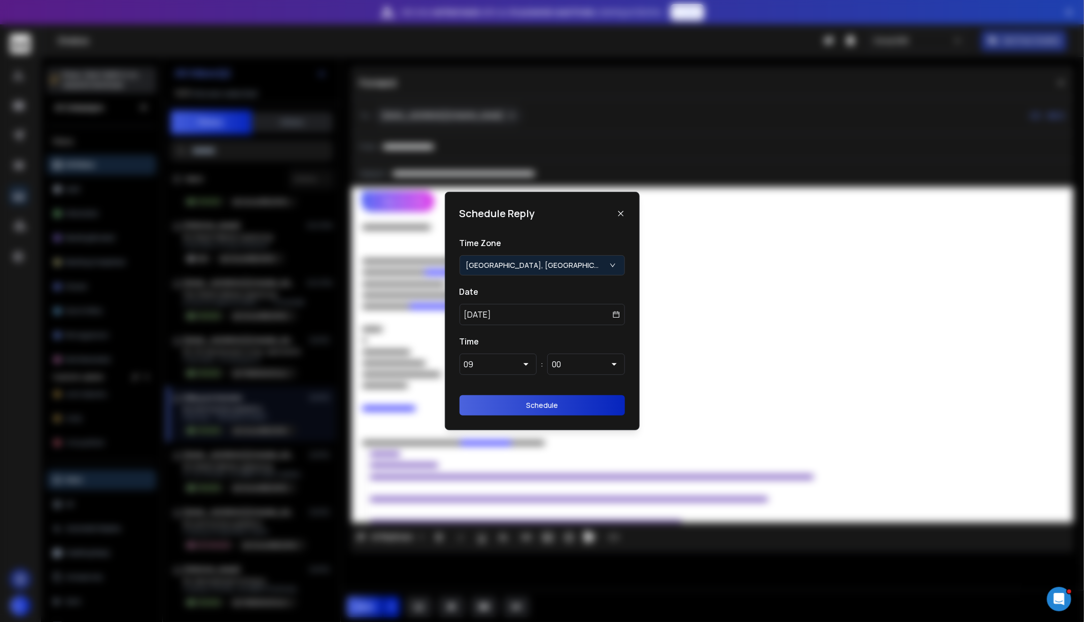
click at [582, 267] on p "[GEOGRAPHIC_DATA], [GEOGRAPHIC_DATA] (UTC-11:00)" at bounding box center [534, 265] width 137 height 10
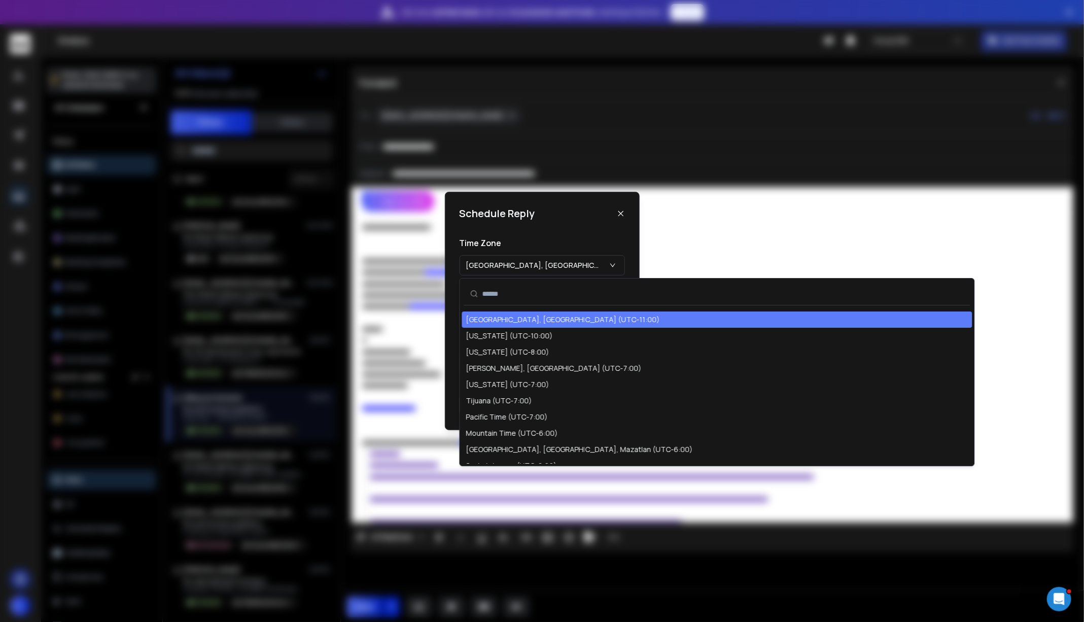
click at [567, 302] on input "text" at bounding box center [723, 293] width 482 height 22
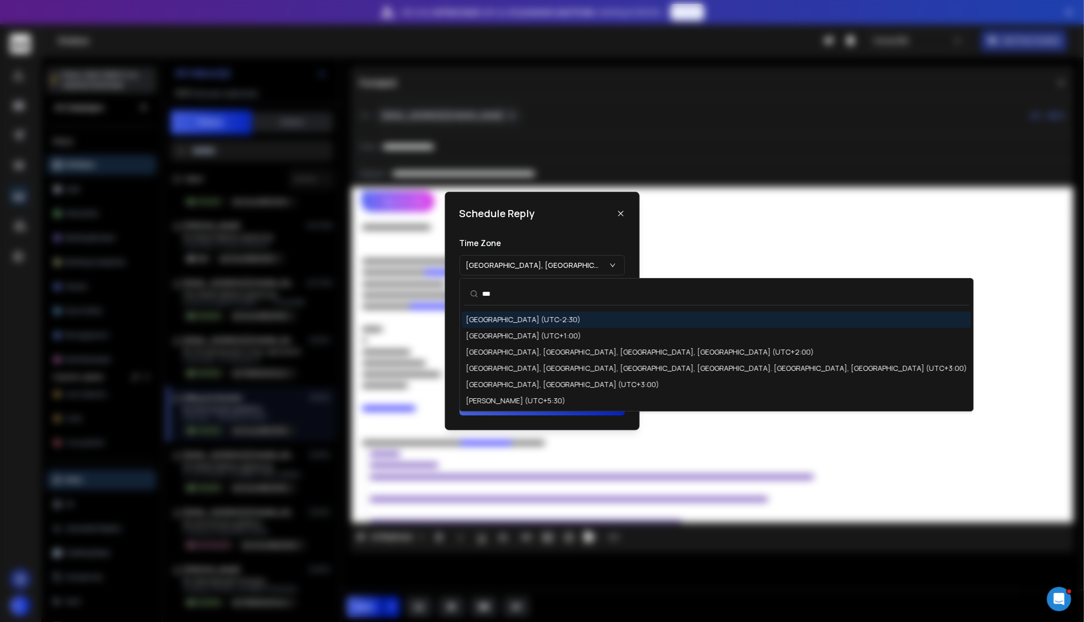
type input "****"
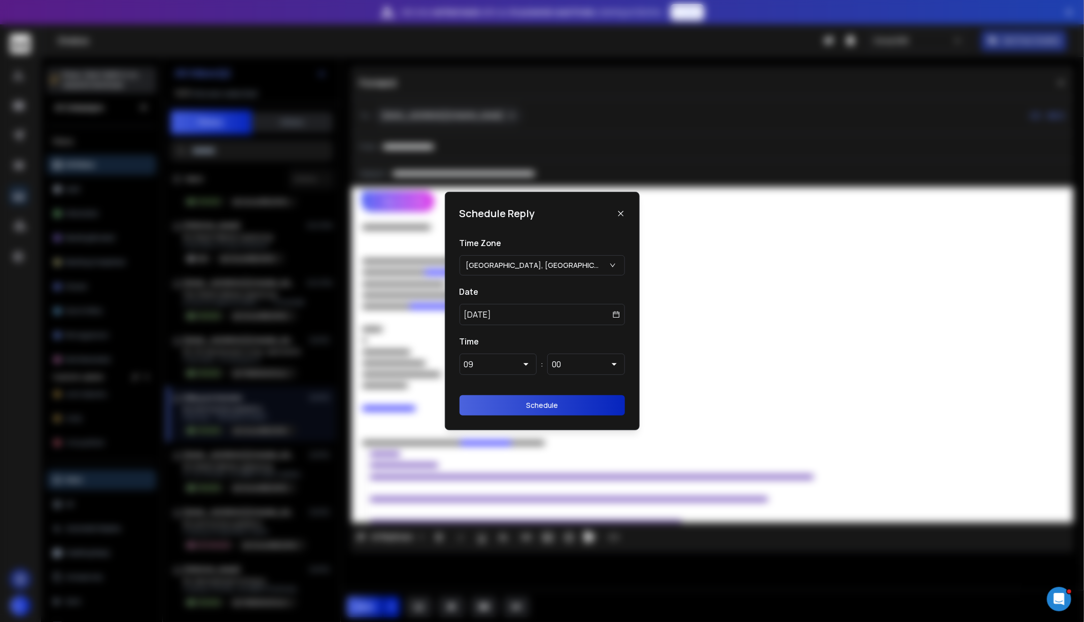
click at [549, 402] on div "Schedule" at bounding box center [541, 405] width 165 height 20
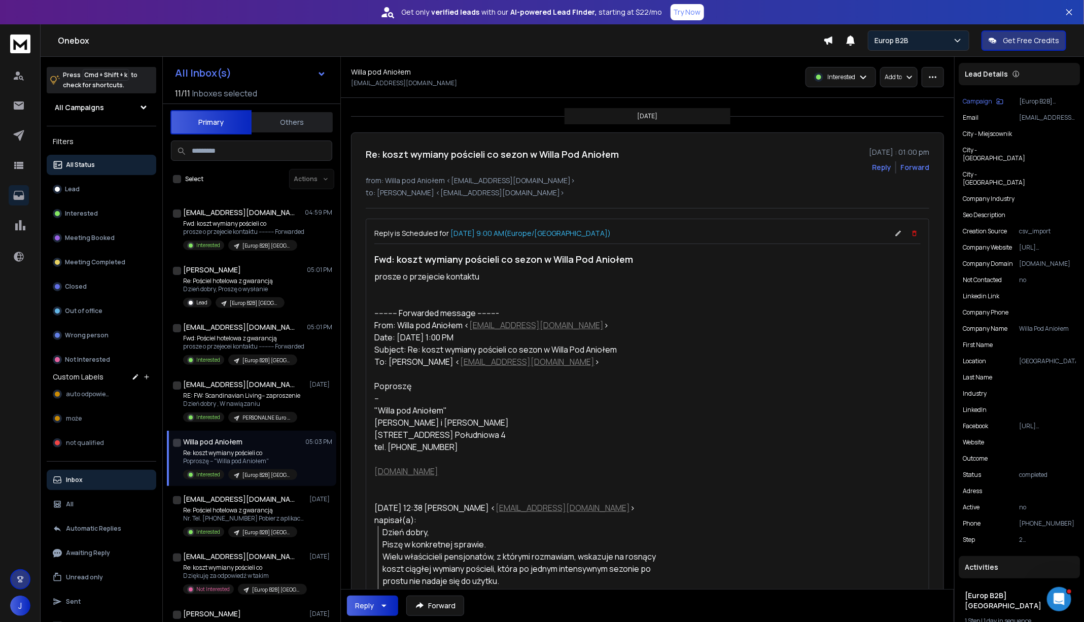
click at [948, 44] on div "Europ B2B" at bounding box center [918, 40] width 88 height 10
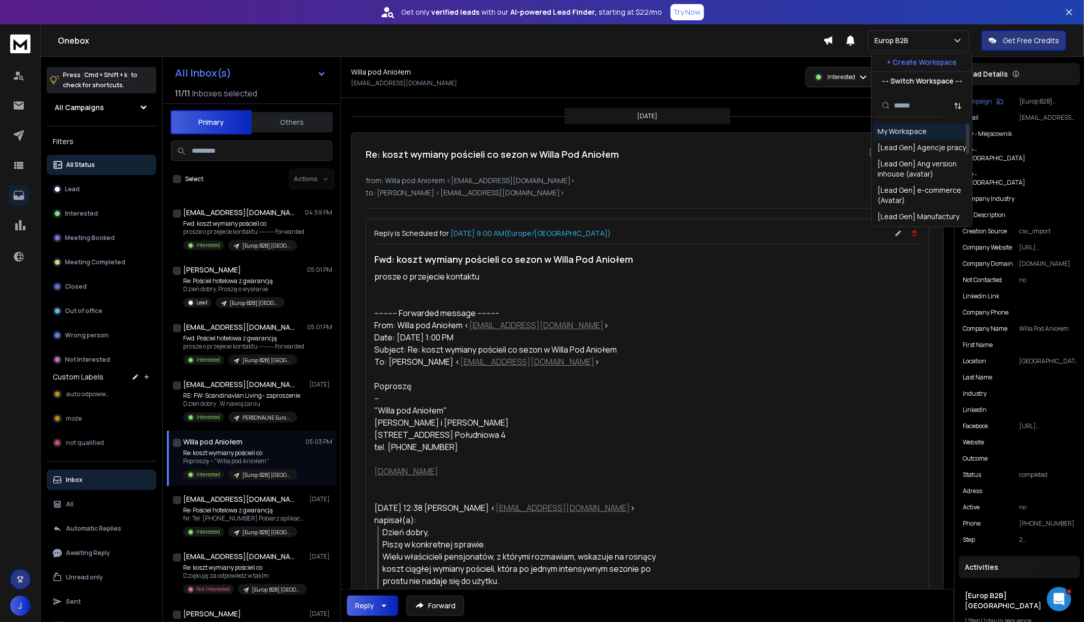
click at [910, 131] on div "My Workspace" at bounding box center [902, 131] width 49 height 10
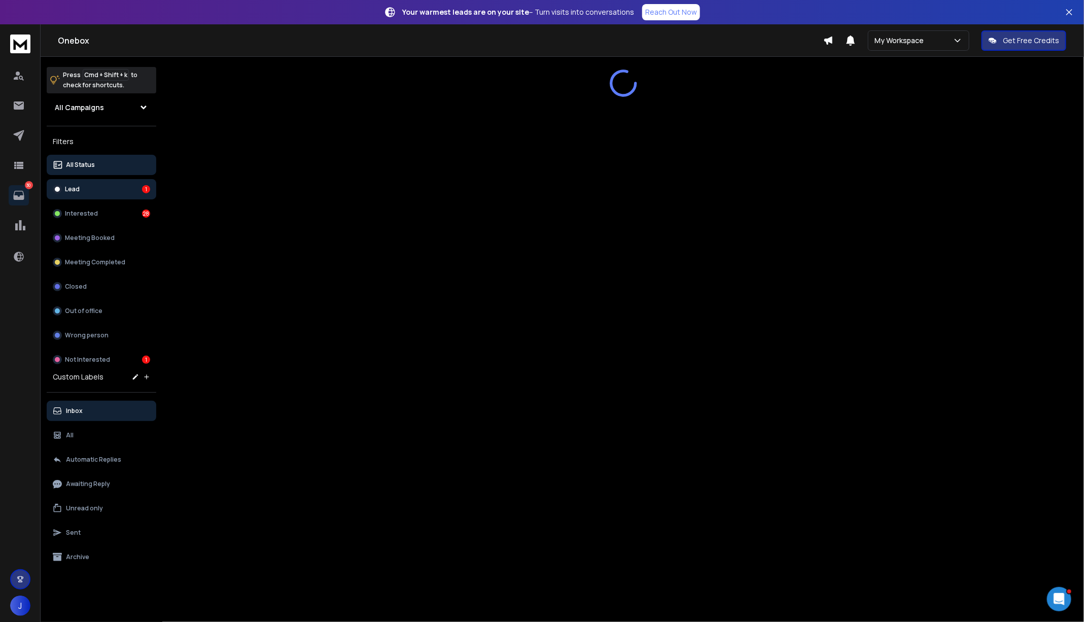
click at [125, 190] on button "Lead 1" at bounding box center [102, 189] width 110 height 20
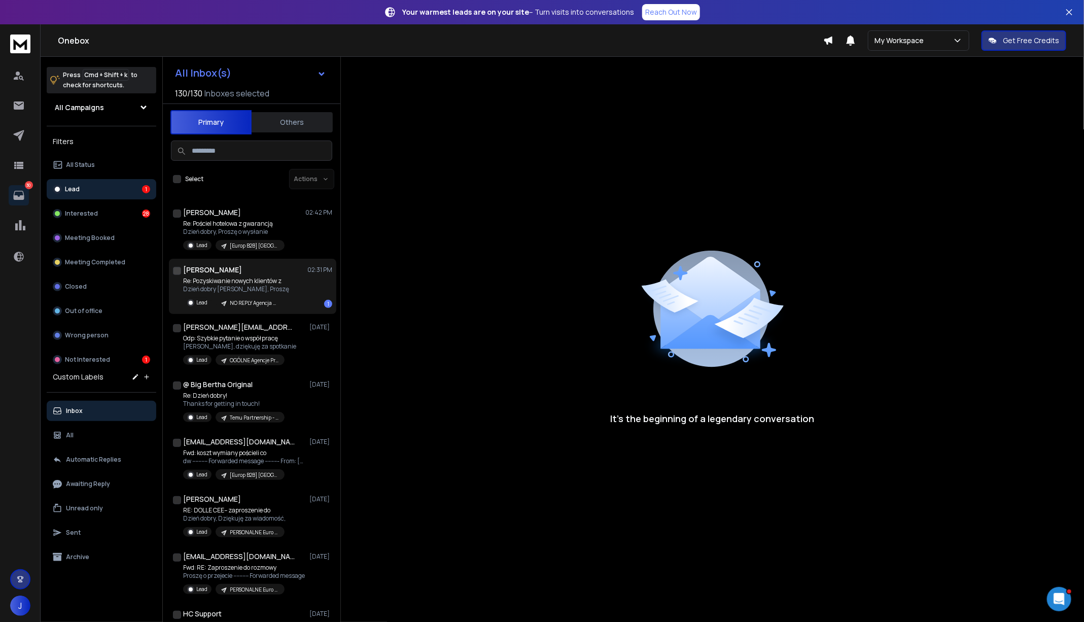
click at [287, 298] on div "Re: Pozyskiwanie nowych klientów z Dzień dobry Panie Jakubie, Proszę Lead NO RE…" at bounding box center [257, 292] width 149 height 31
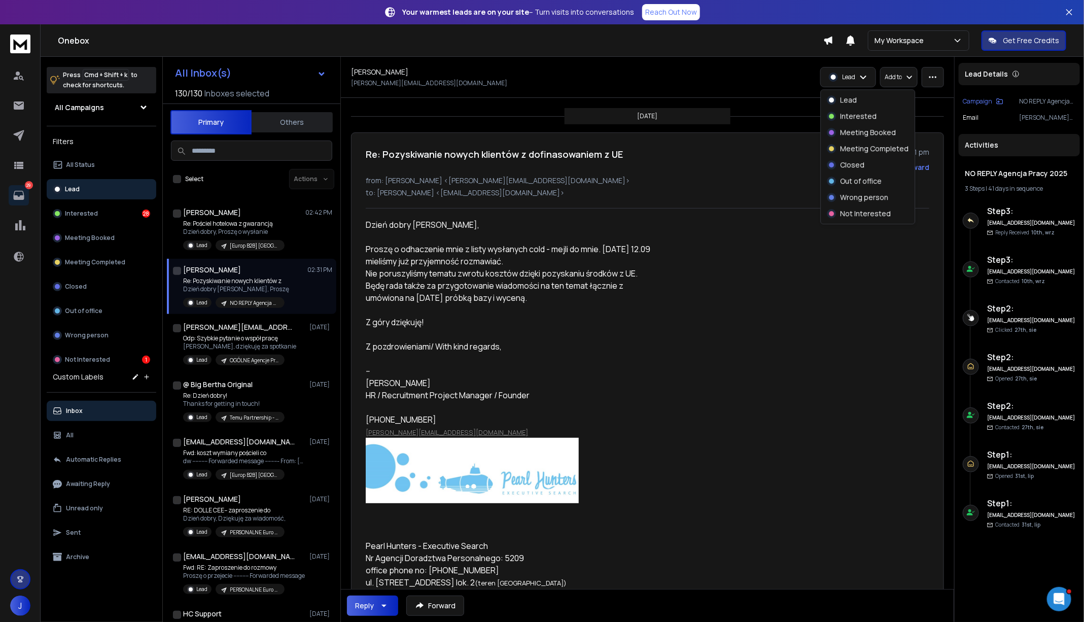
click at [863, 74] on icon at bounding box center [863, 77] width 8 height 8
click at [876, 215] on p "Not Interested" at bounding box center [865, 213] width 51 height 10
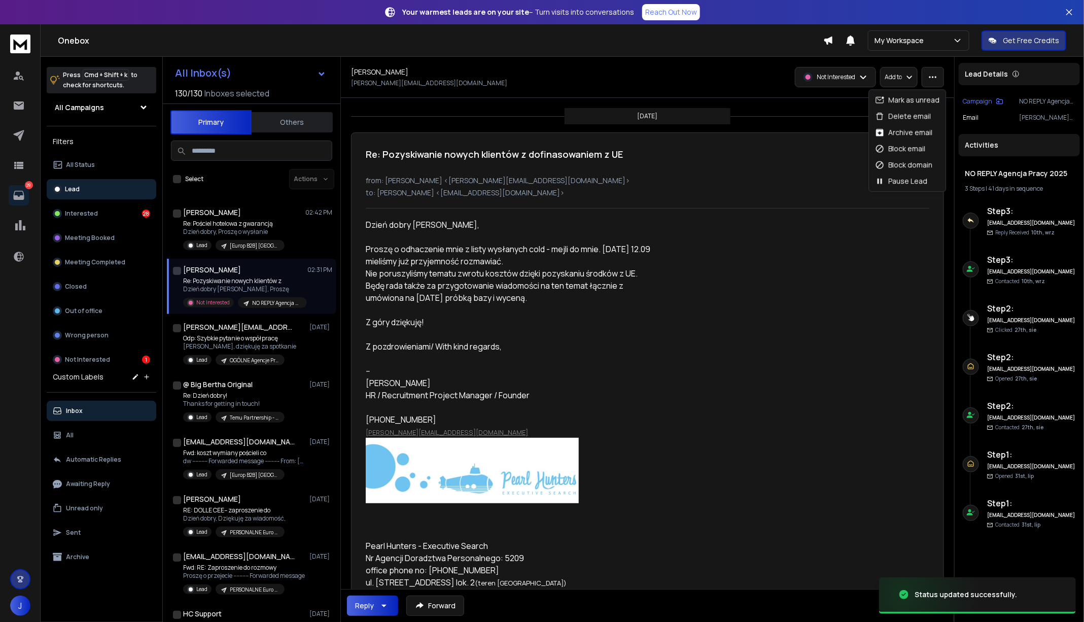
click at [935, 73] on icon "button" at bounding box center [932, 77] width 9 height 9
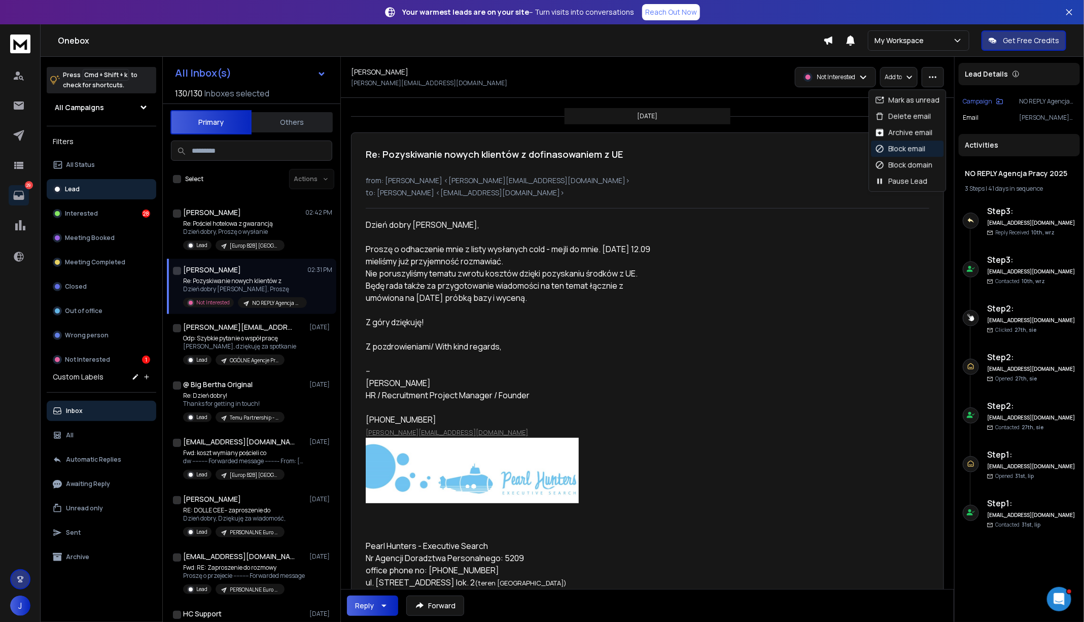
click at [920, 151] on div "Block email" at bounding box center [900, 149] width 50 height 10
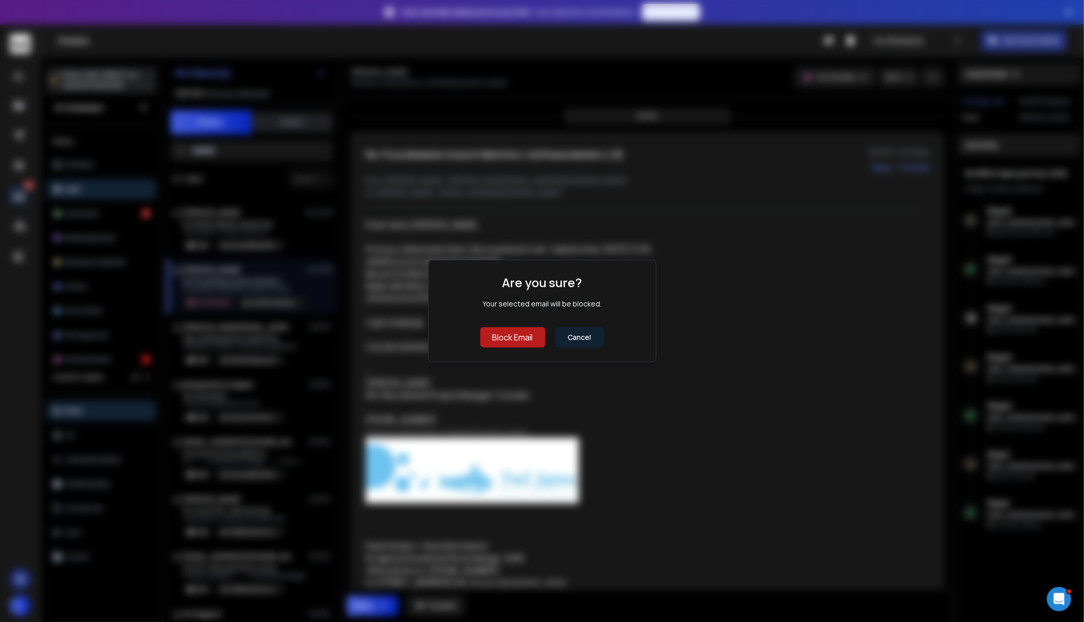
click at [528, 340] on button "Block Email" at bounding box center [512, 337] width 65 height 20
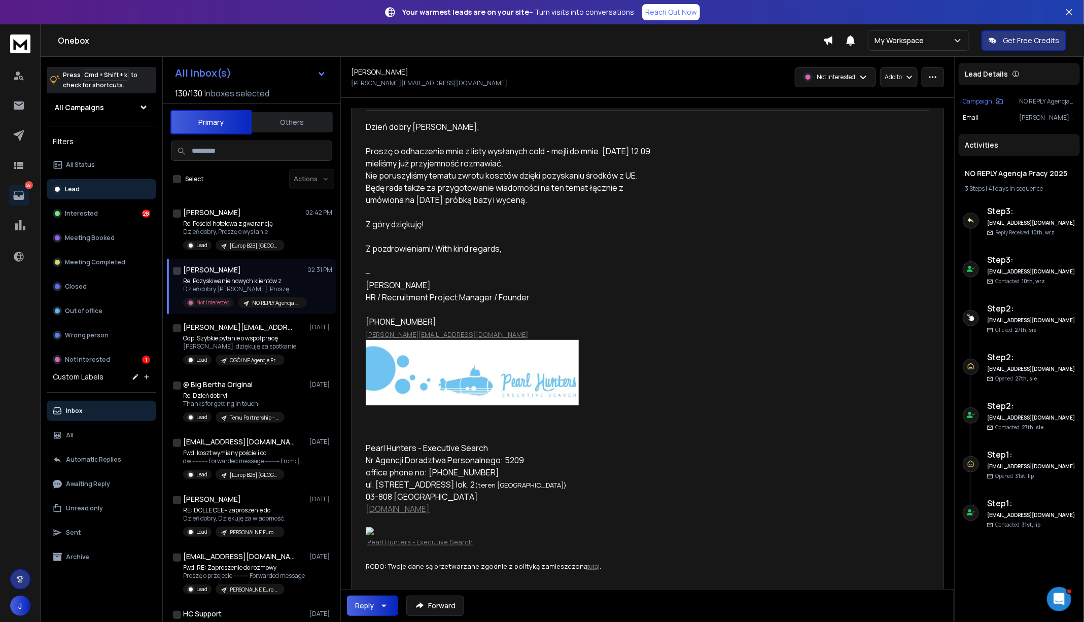
scroll to position [280, 0]
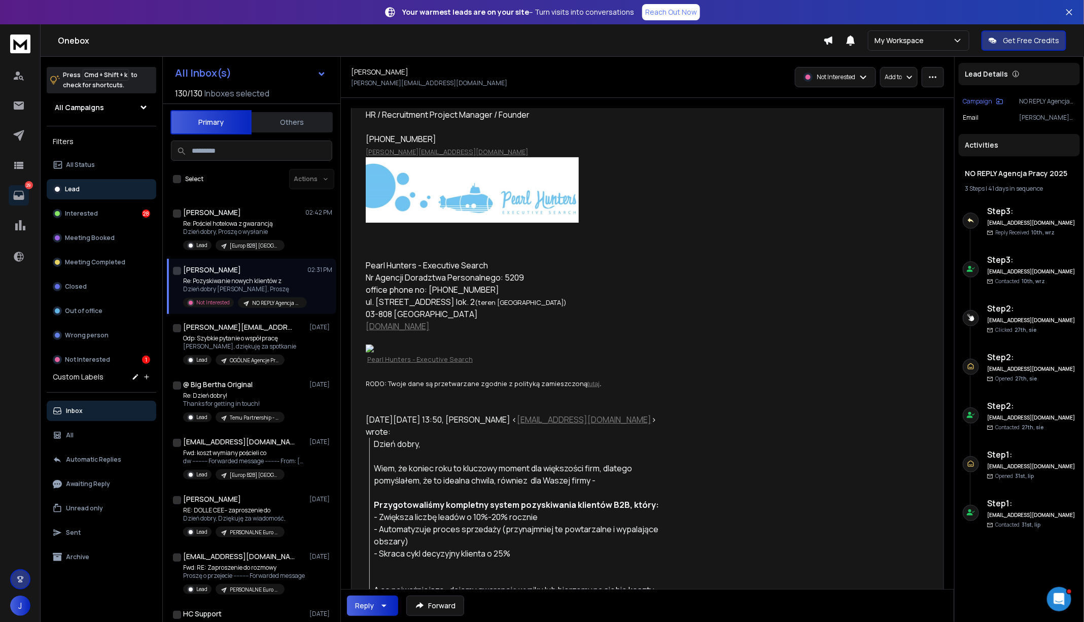
click at [384, 604] on icon "button" at bounding box center [383, 605] width 5 height 3
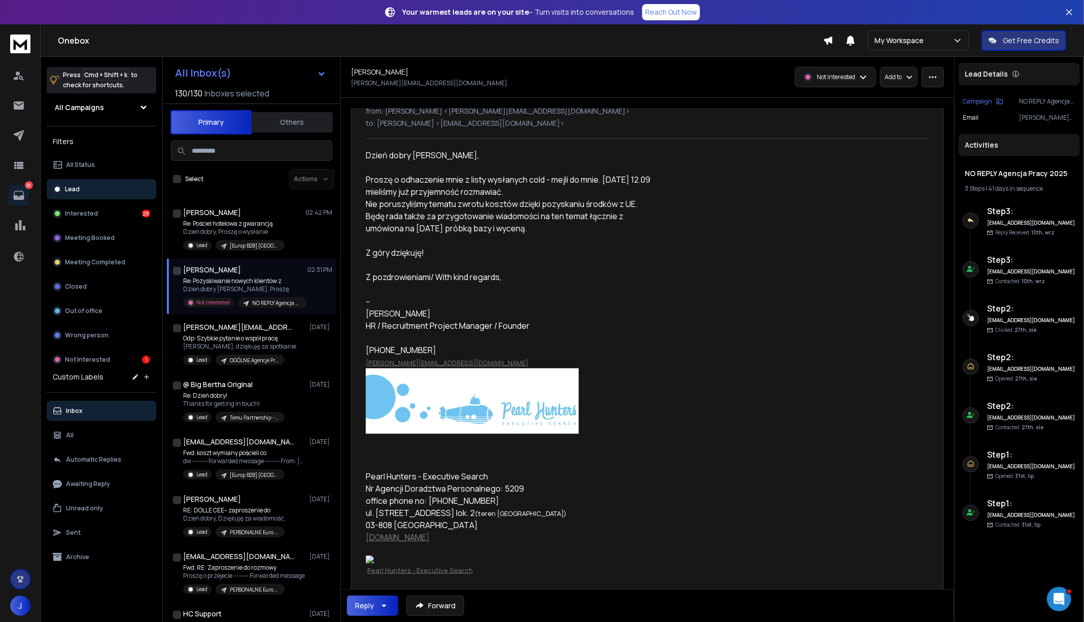
scroll to position [0, 0]
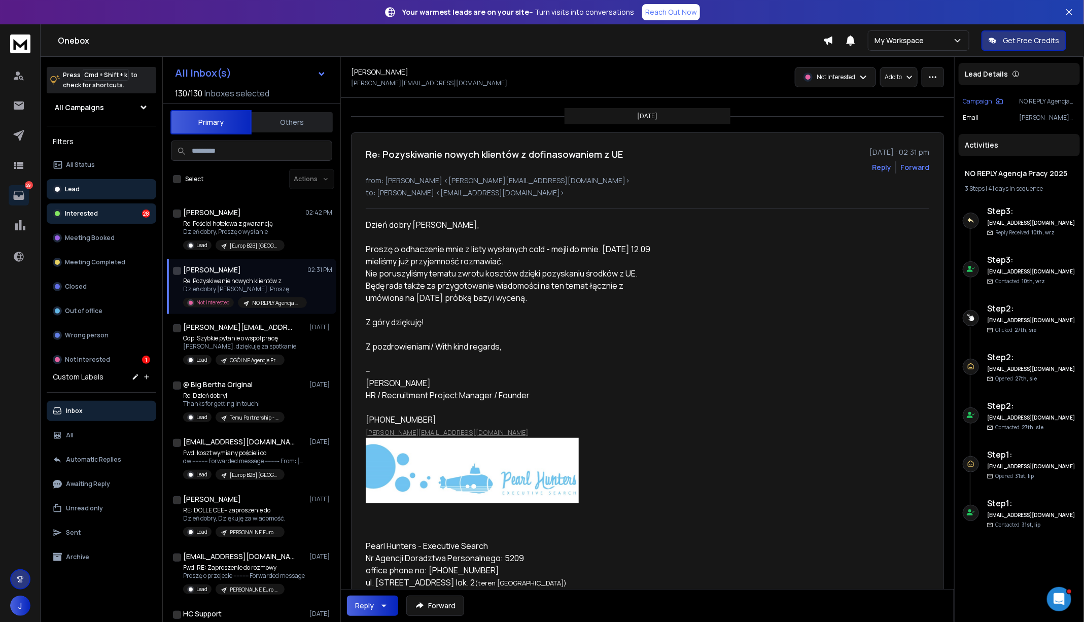
click at [123, 216] on button "Interested 28" at bounding box center [102, 213] width 110 height 20
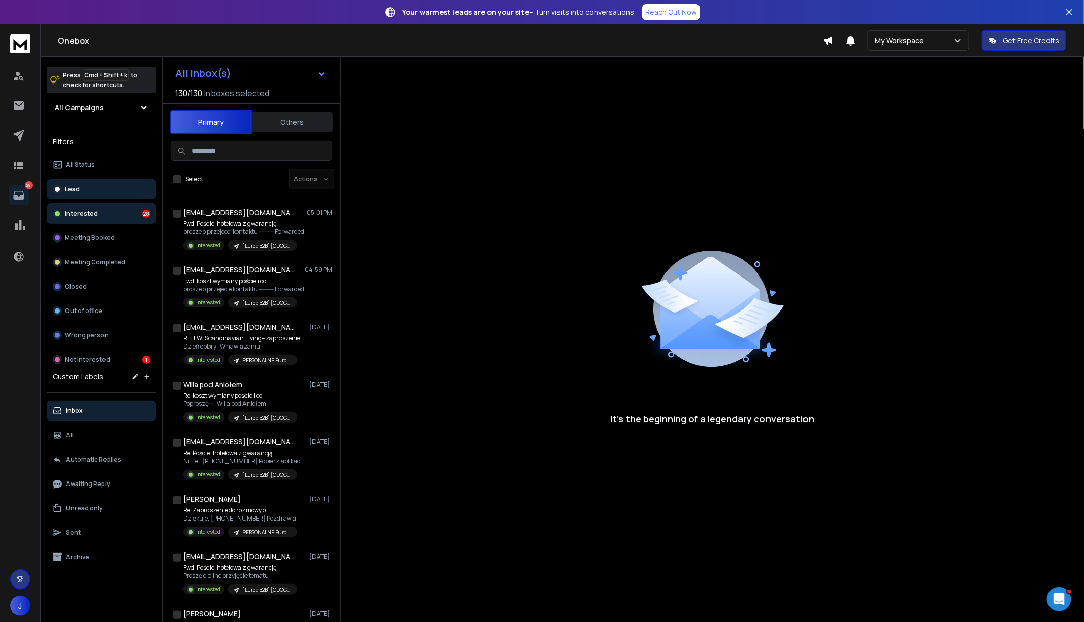
click at [131, 196] on button "Lead" at bounding box center [102, 189] width 110 height 20
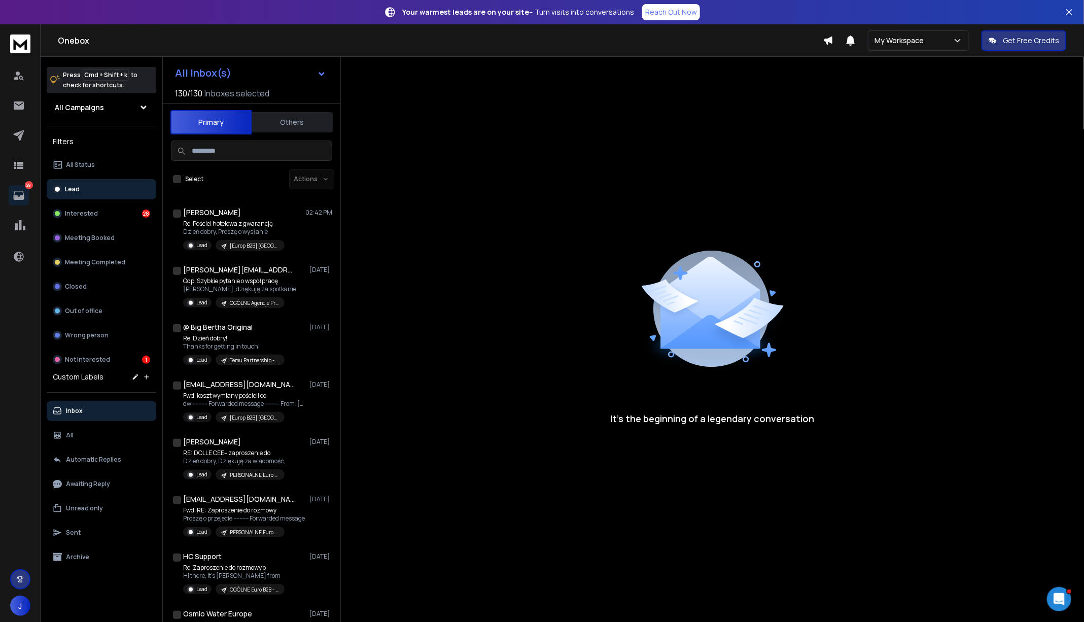
click at [22, 206] on div "29" at bounding box center [20, 197] width 23 height 24
click at [27, 197] on link "29" at bounding box center [19, 195] width 20 height 20
drag, startPoint x: 952, startPoint y: 36, endPoint x: 944, endPoint y: 38, distance: 8.4
click at [944, 38] on div "My Workspace" at bounding box center [918, 40] width 88 height 10
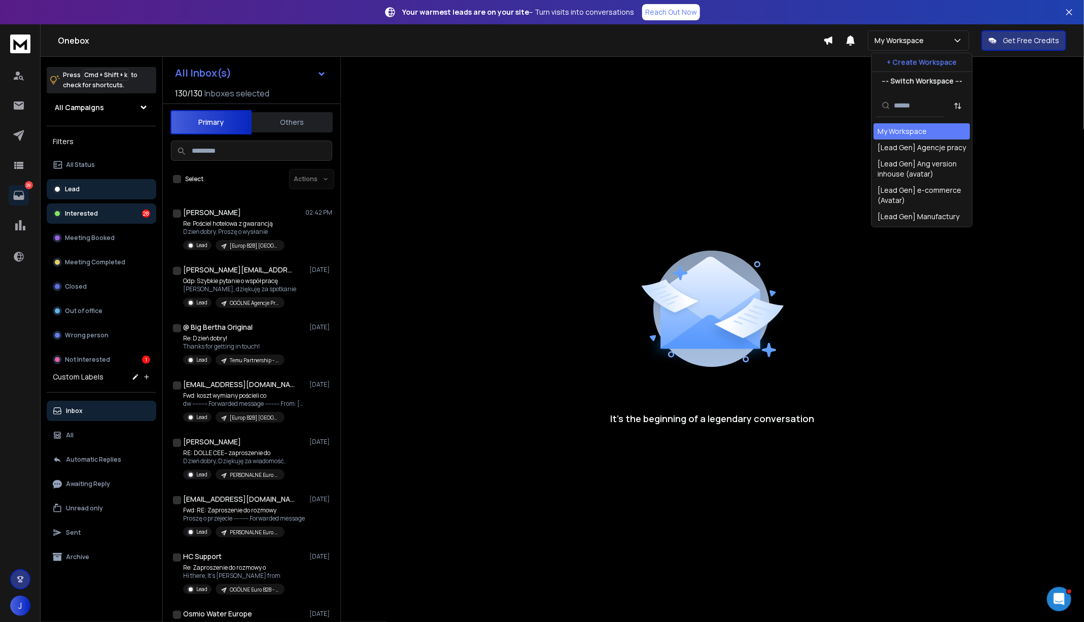
click at [128, 215] on button "Interested 28" at bounding box center [102, 213] width 110 height 20
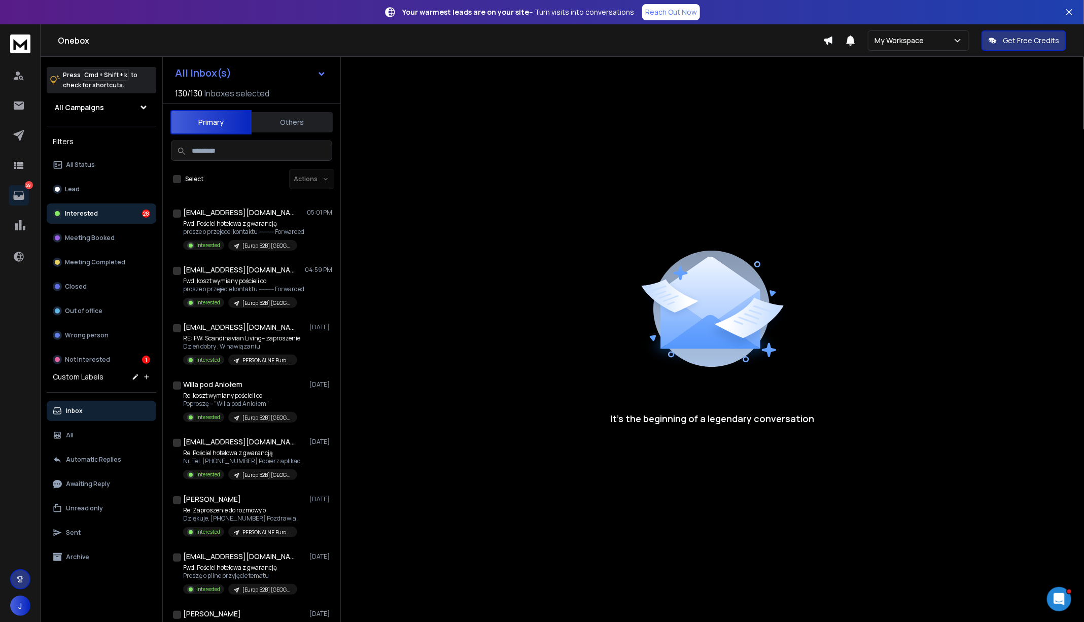
click at [1074, 12] on div "Your warmest leads are on your site – Turn visits into conversations Reach Out …" at bounding box center [542, 12] width 1084 height 24
click at [1071, 13] on icon at bounding box center [1068, 12] width 9 height 9
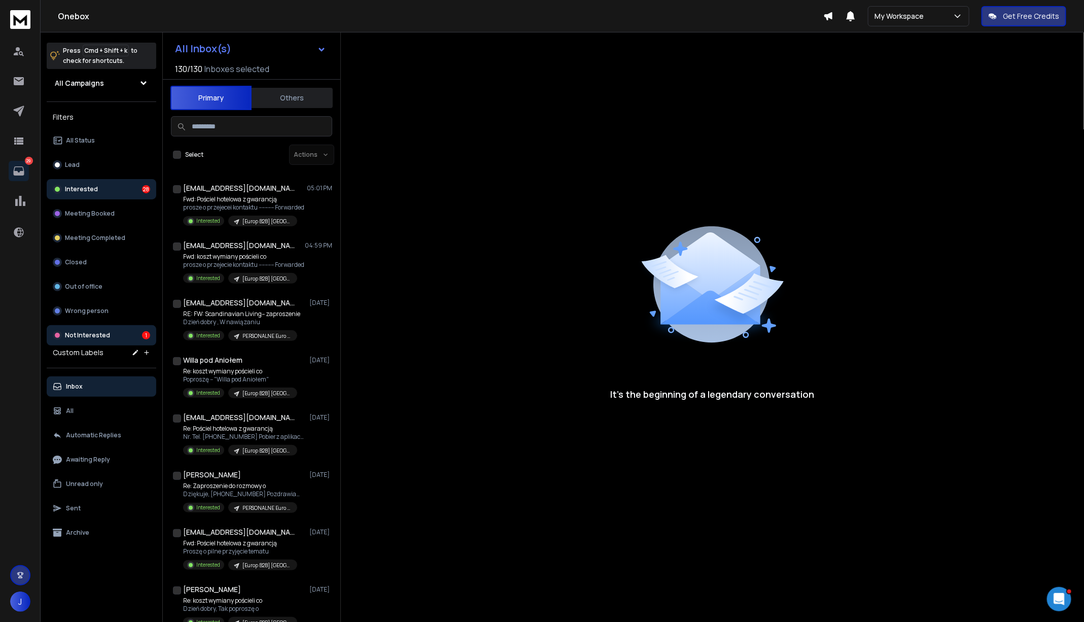
click at [126, 340] on button "Not Interested 1" at bounding box center [102, 335] width 110 height 20
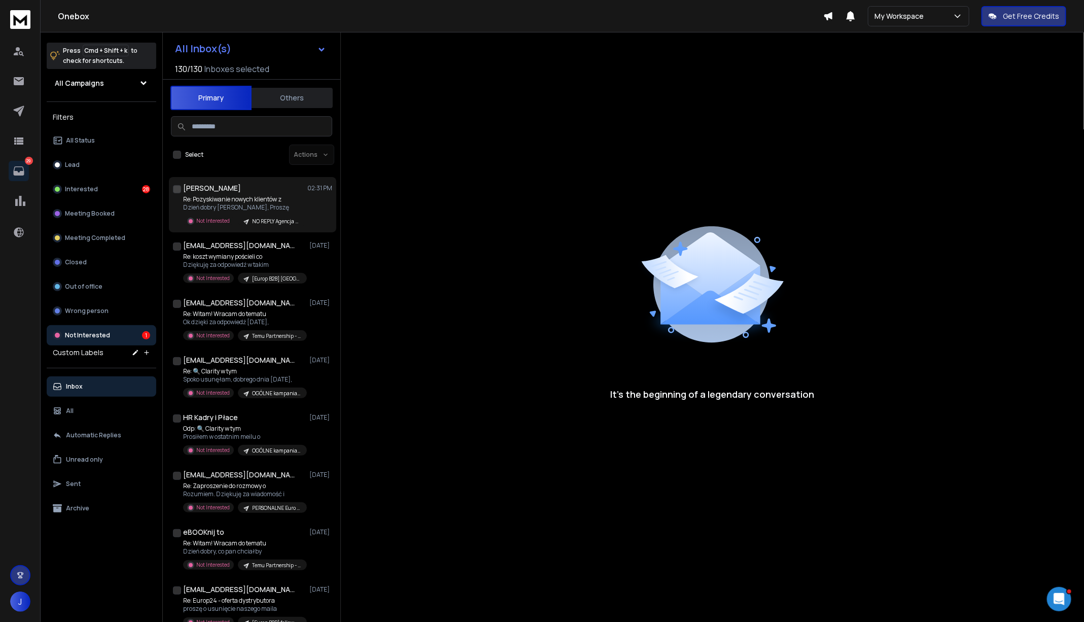
click at [232, 188] on h1 "Małgorzata Bichta" at bounding box center [212, 188] width 58 height 10
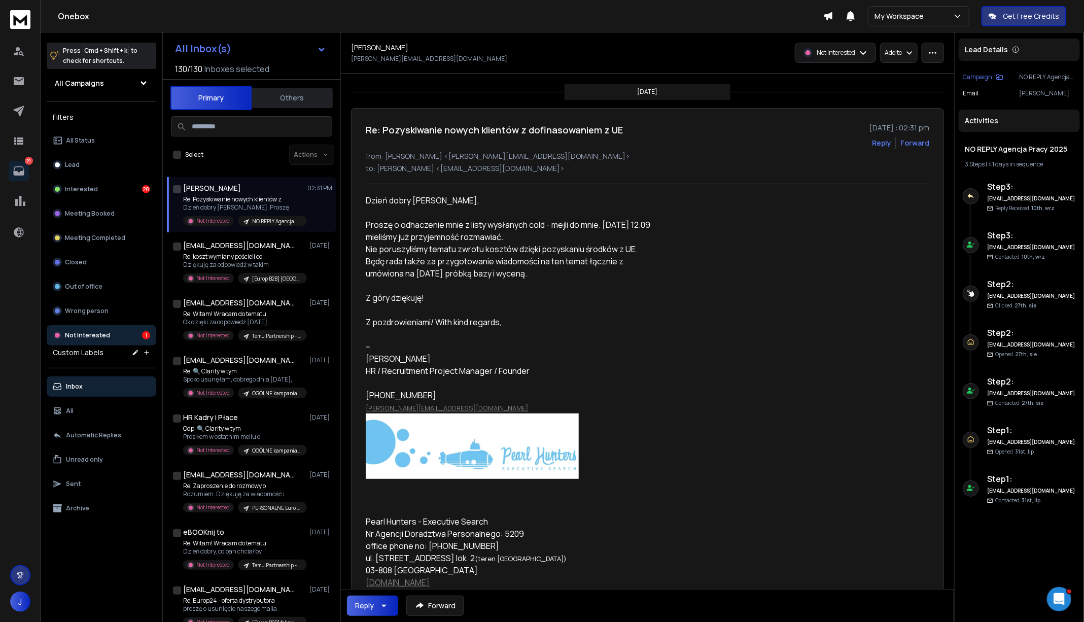
click at [878, 146] on button "Reply" at bounding box center [881, 143] width 19 height 10
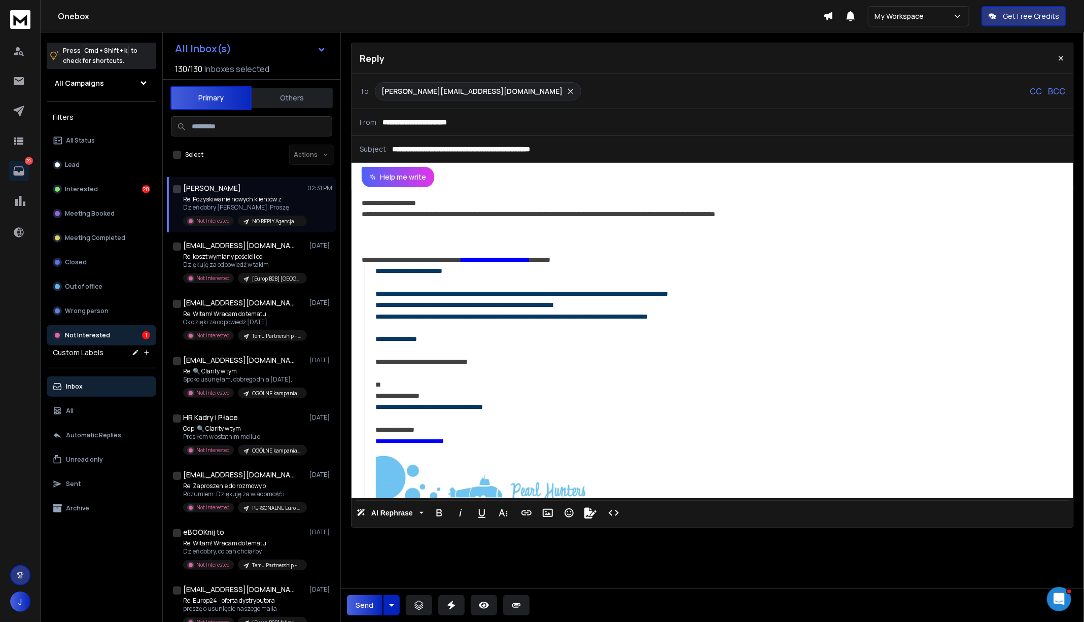
drag, startPoint x: 597, startPoint y: 216, endPoint x: 607, endPoint y: 216, distance: 9.6
click at [597, 216] on div "**********" at bounding box center [707, 214] width 690 height 34
click at [0, 0] on lt-span "**********" at bounding box center [0, 0] width 0 height 0
click at [674, 217] on div "**********" at bounding box center [707, 214] width 690 height 34
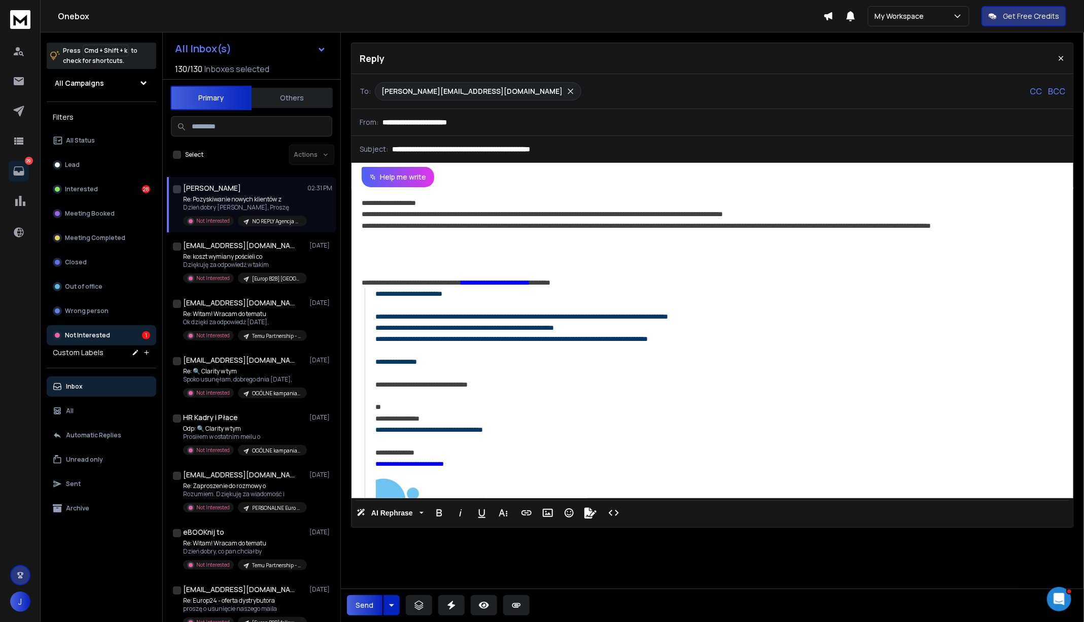
click at [459, 228] on div "**********" at bounding box center [707, 225] width 690 height 57
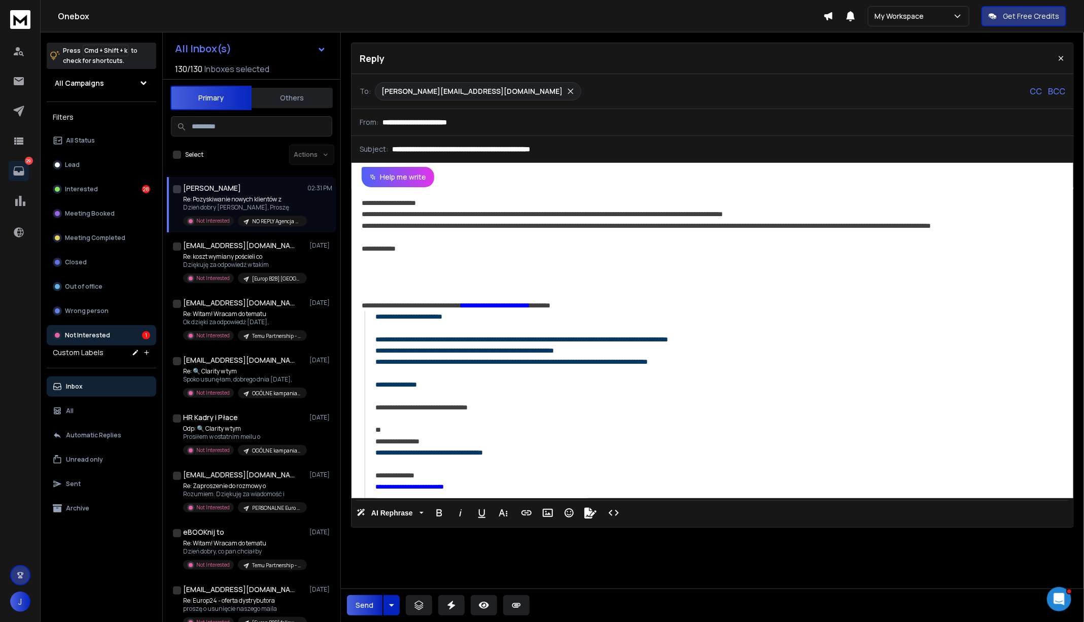
click at [366, 603] on button "Send" at bounding box center [364, 605] width 35 height 20
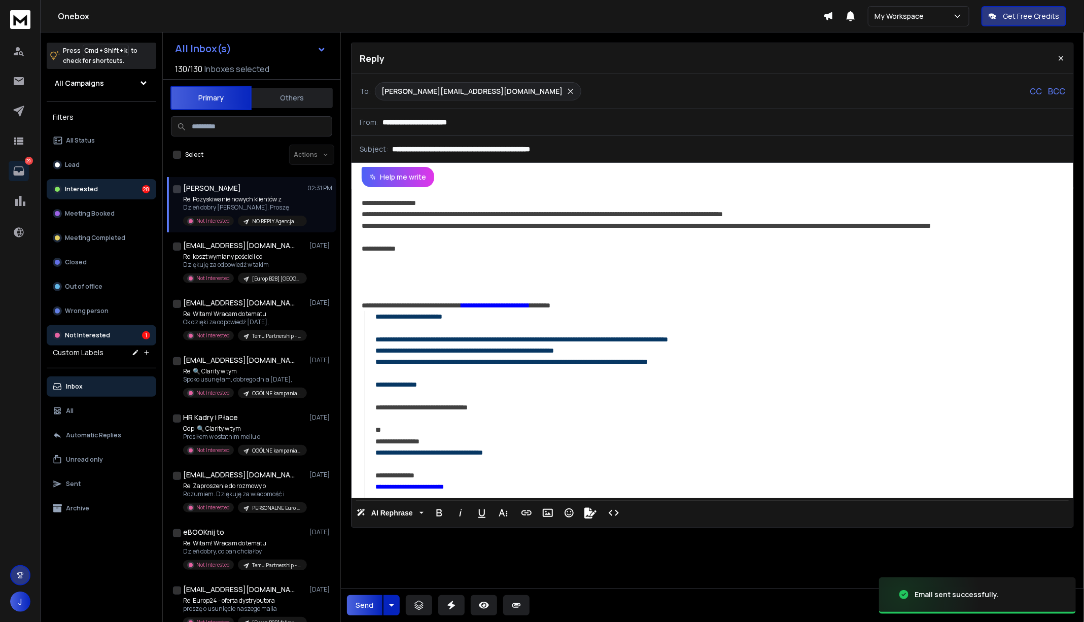
click at [92, 185] on p "Interested" at bounding box center [81, 189] width 33 height 8
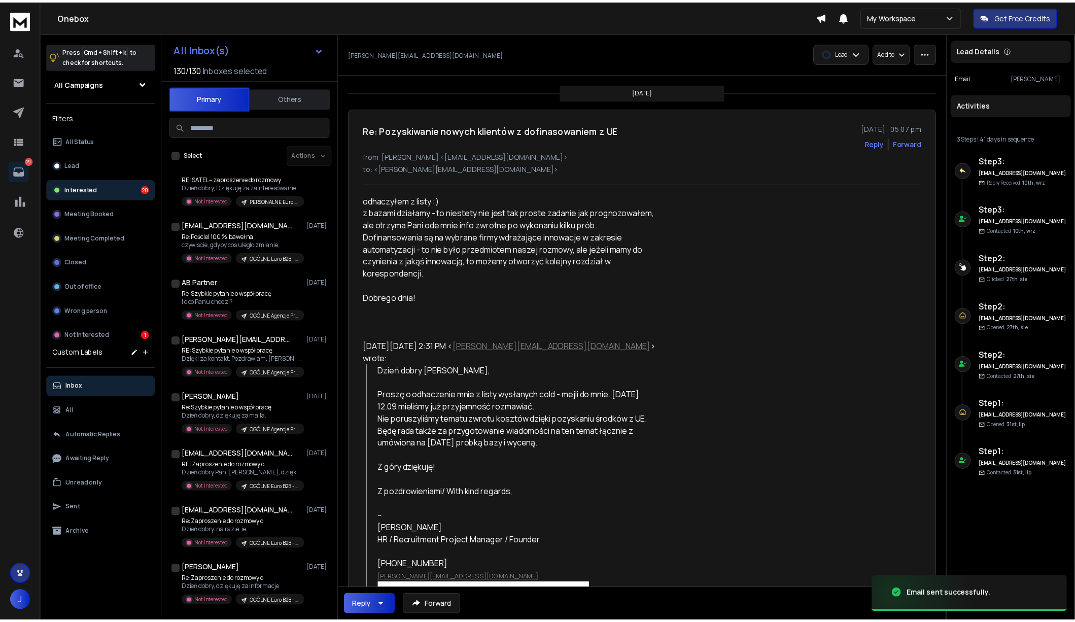
scroll to position [750, 0]
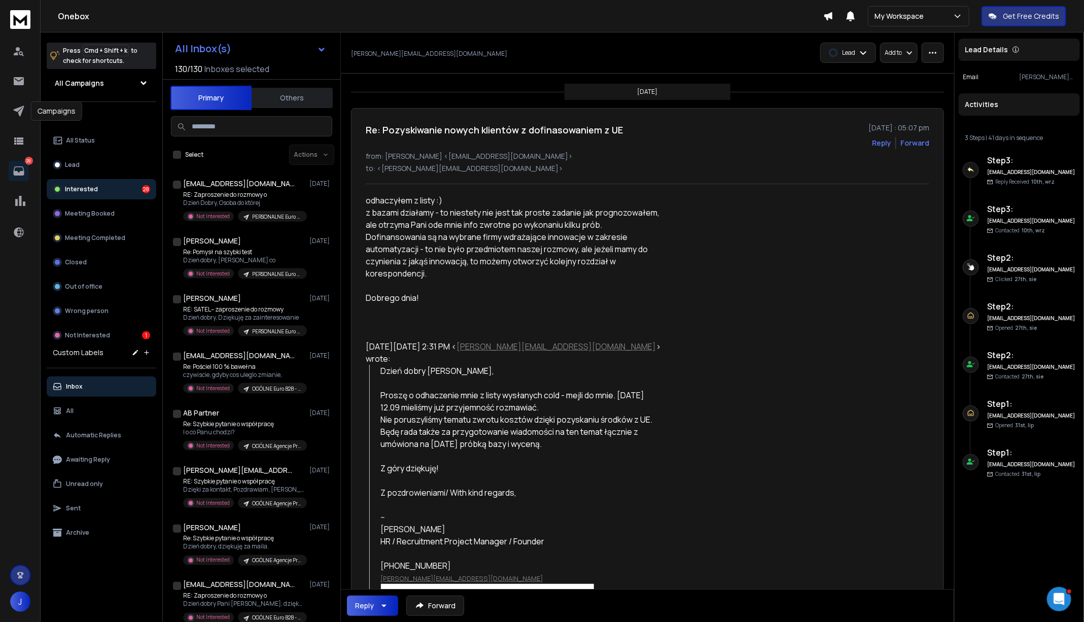
click at [4, 120] on div "29 J" at bounding box center [20, 311] width 41 height 622
click at [20, 120] on link at bounding box center [19, 111] width 20 height 20
